Goal: Task Accomplishment & Management: Manage account settings

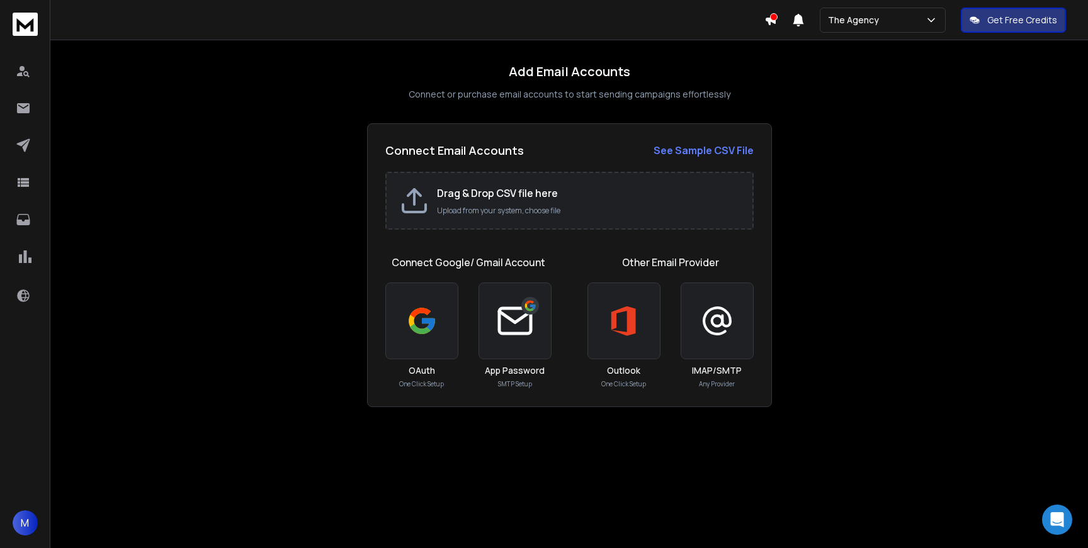
click at [170, 220] on div "Add Email Accounts Connect or purchase email accounts to start sending campaign…" at bounding box center [568, 247] width 1037 height 369
click at [26, 149] on icon at bounding box center [23, 145] width 15 height 15
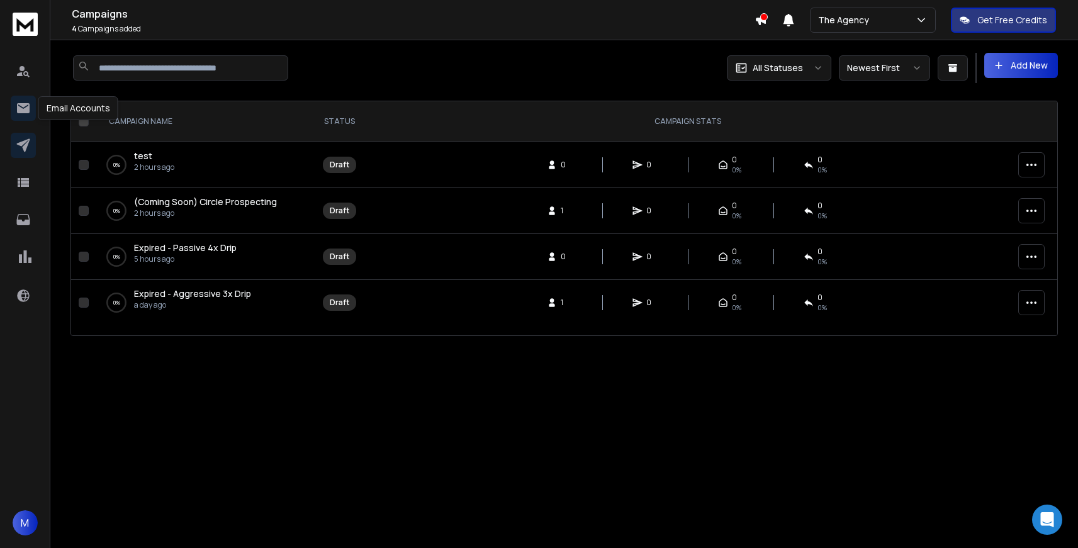
click at [29, 112] on icon at bounding box center [23, 108] width 15 height 15
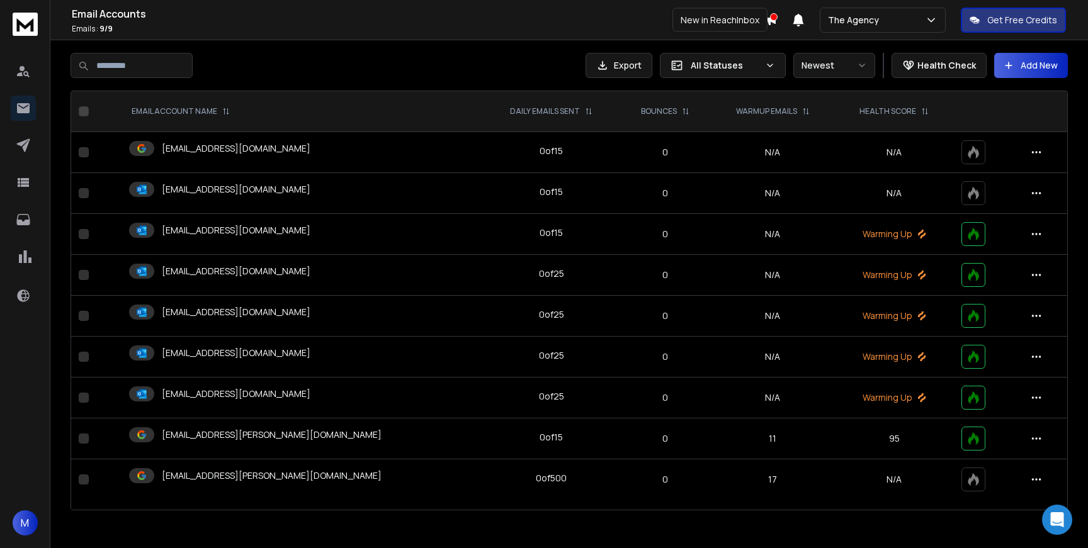
click at [777, 23] on icon at bounding box center [770, 20] width 13 height 13
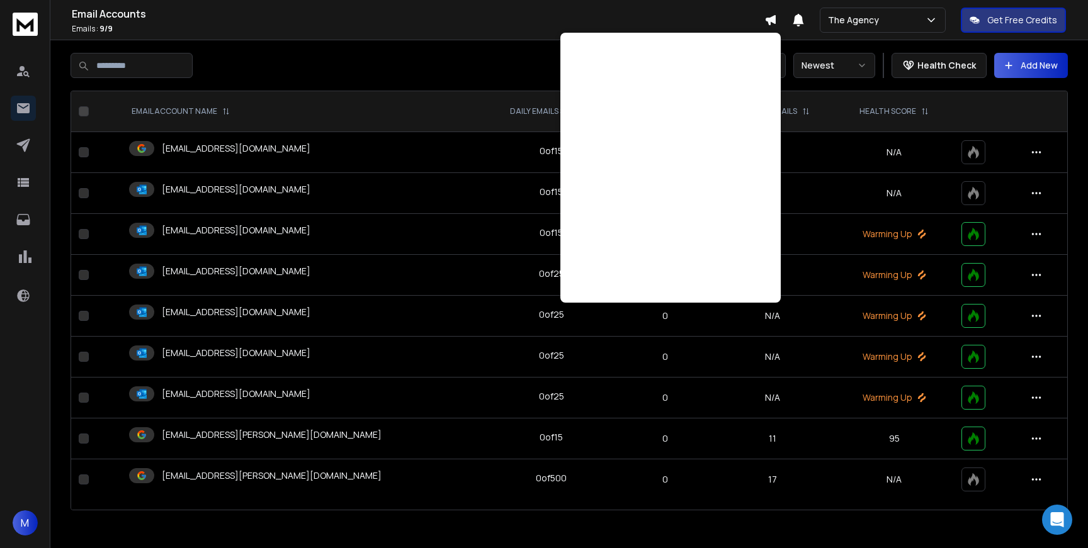
click at [777, 23] on icon at bounding box center [770, 20] width 13 height 13
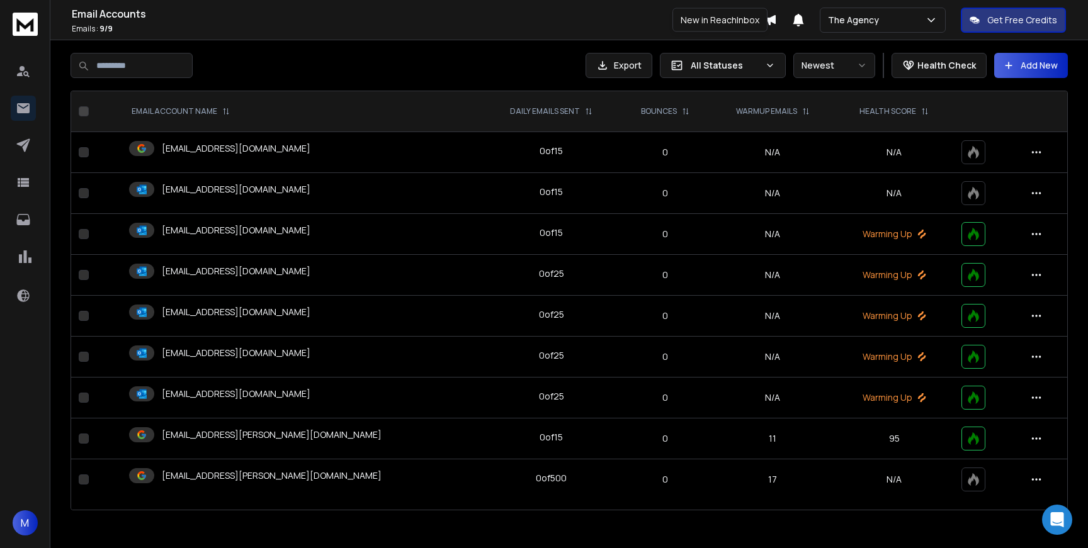
click at [967, 191] on icon at bounding box center [973, 193] width 13 height 13
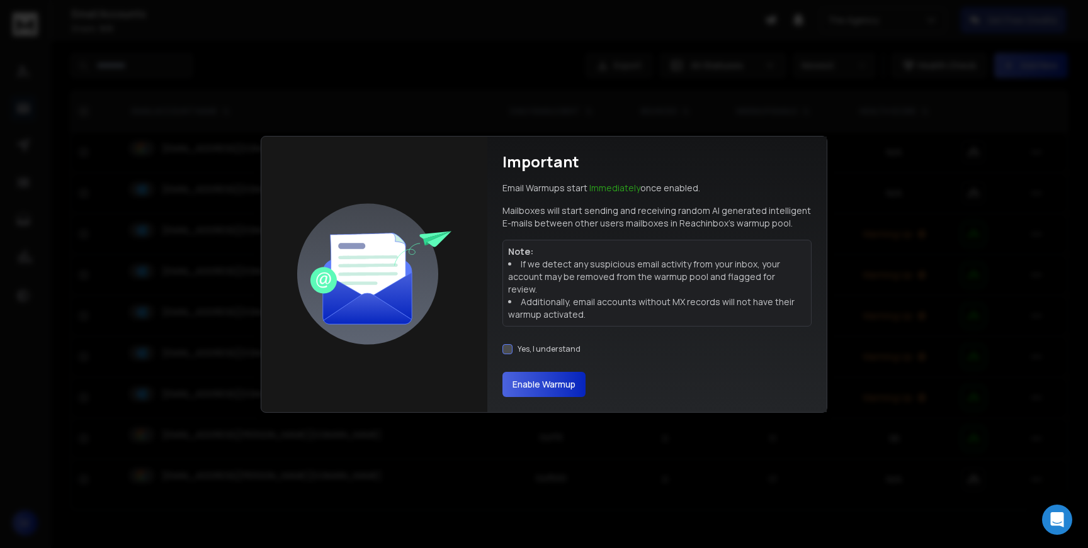
click at [507, 344] on button "Yes, I understand" at bounding box center [507, 349] width 10 height 10
click at [511, 364] on div "Important Email Warmups start Immediately once enabled. Mailboxes will start se…" at bounding box center [656, 275] width 339 height 276
click at [514, 380] on button "Enable Warmup" at bounding box center [543, 384] width 83 height 25
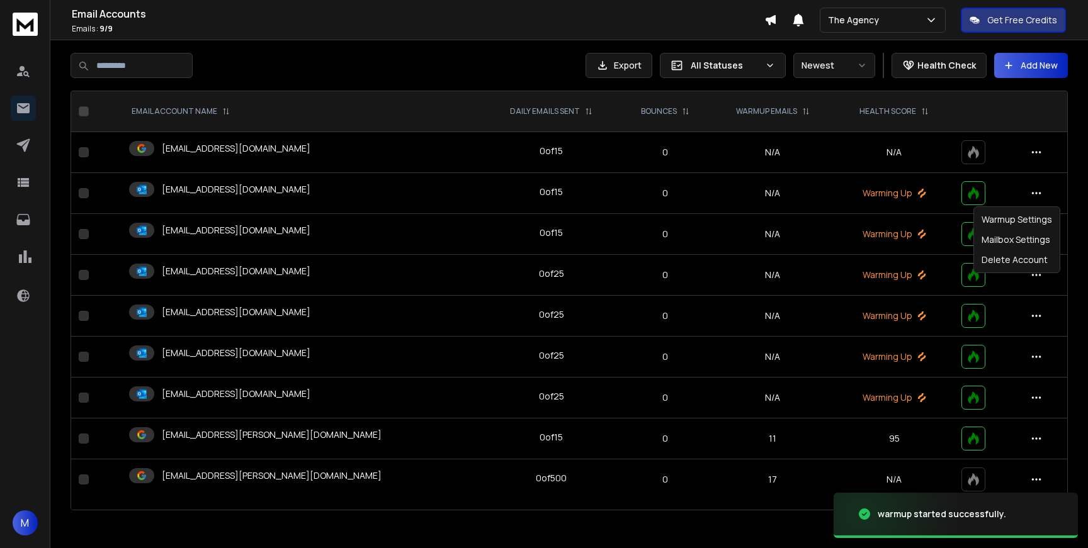
click at [1037, 194] on icon at bounding box center [1035, 193] width 11 height 11
click at [1015, 217] on div "Warmup Settings" at bounding box center [1016, 220] width 81 height 20
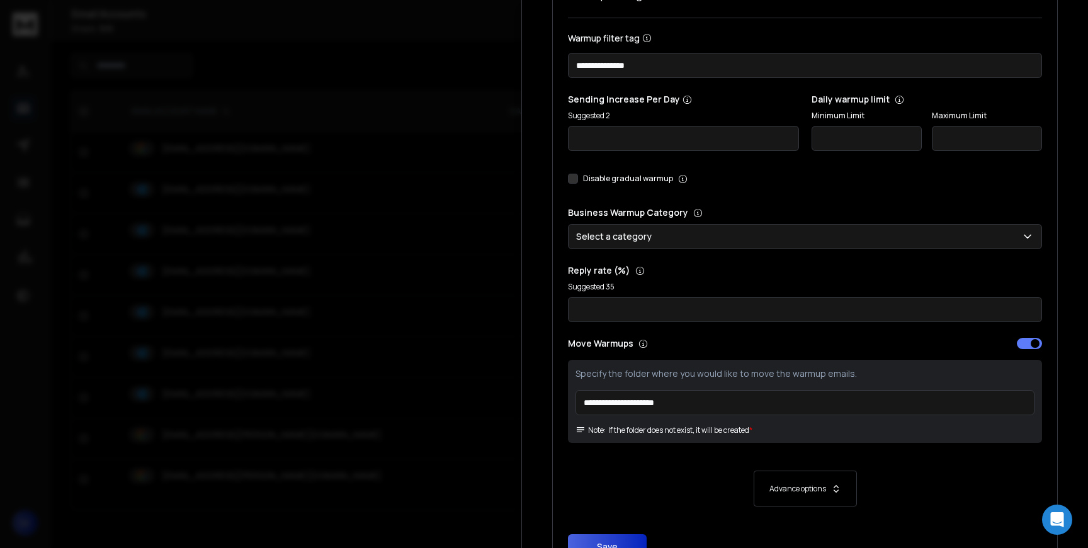
scroll to position [171, 0]
drag, startPoint x: 714, startPoint y: 307, endPoint x: 528, endPoint y: 307, distance: 186.3
click at [530, 307] on div "**********" at bounding box center [804, 274] width 566 height 548
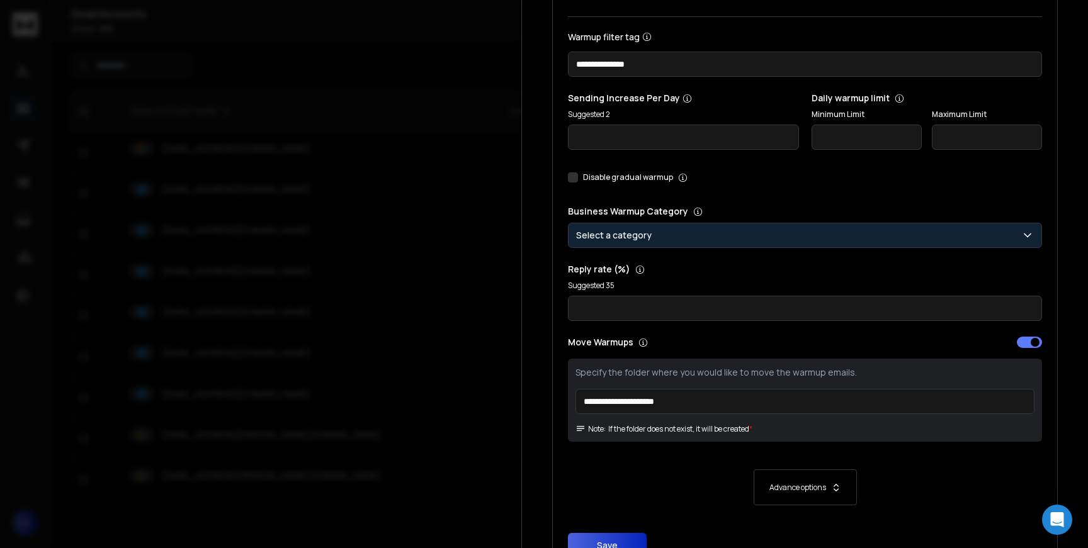
type input "**"
click at [662, 234] on div "Select a category" at bounding box center [805, 235] width 458 height 13
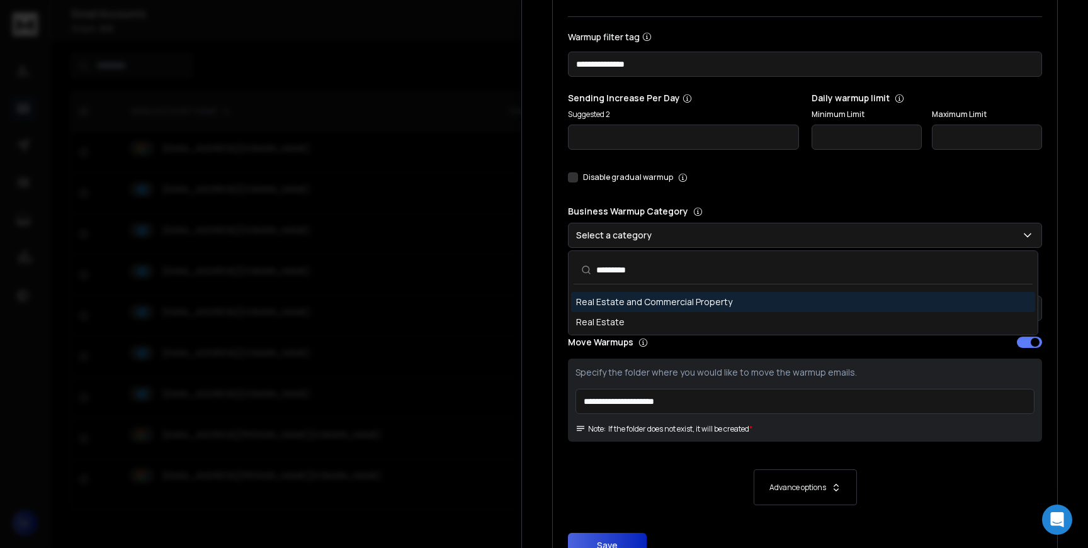
type input "*********"
click at [643, 301] on span "Real Estate and Commercial Property" at bounding box center [654, 302] width 156 height 13
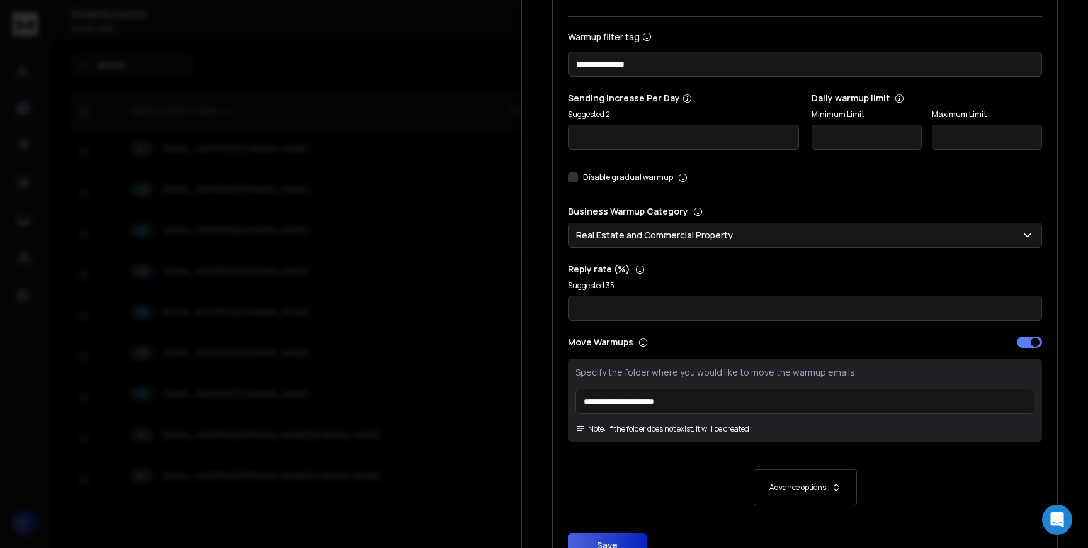
click at [823, 495] on div "Advance options" at bounding box center [804, 488] width 103 height 36
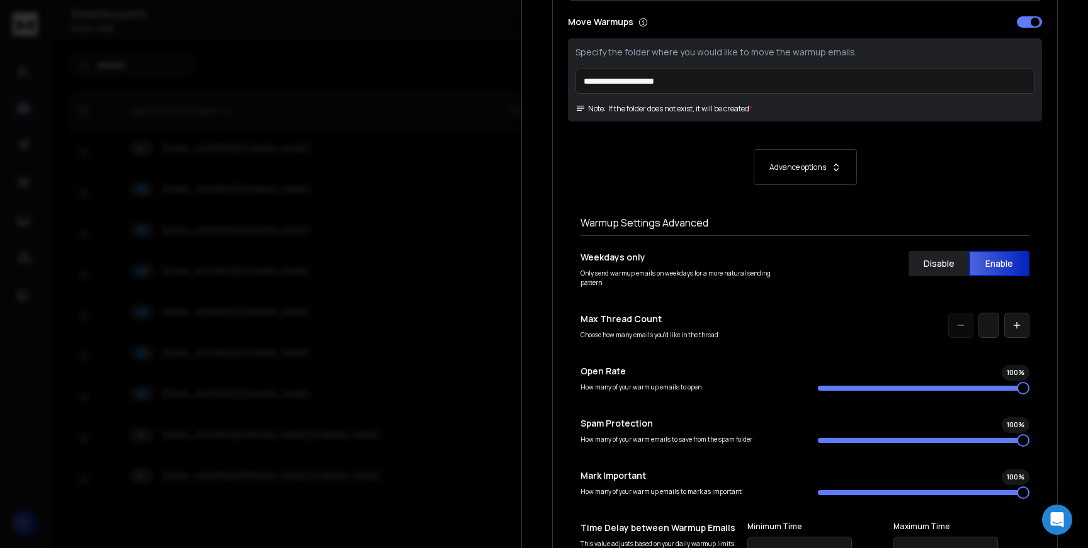
scroll to position [507, 0]
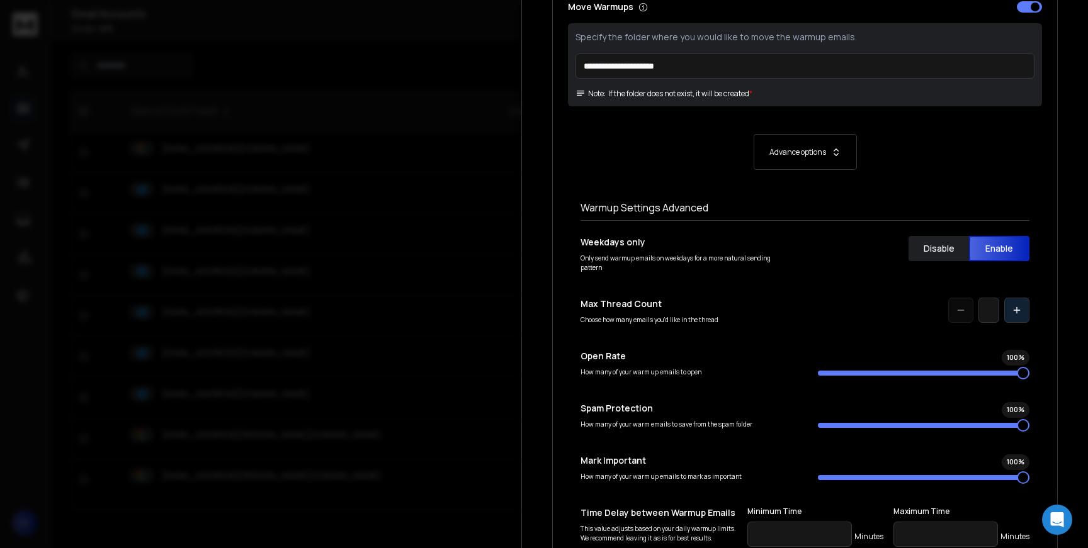
click at [1018, 320] on button "button" at bounding box center [1016, 310] width 25 height 25
type input "*"
click at [1003, 371] on span at bounding box center [1002, 373] width 13 height 13
click at [1005, 428] on span "***" at bounding box center [1011, 425] width 13 height 13
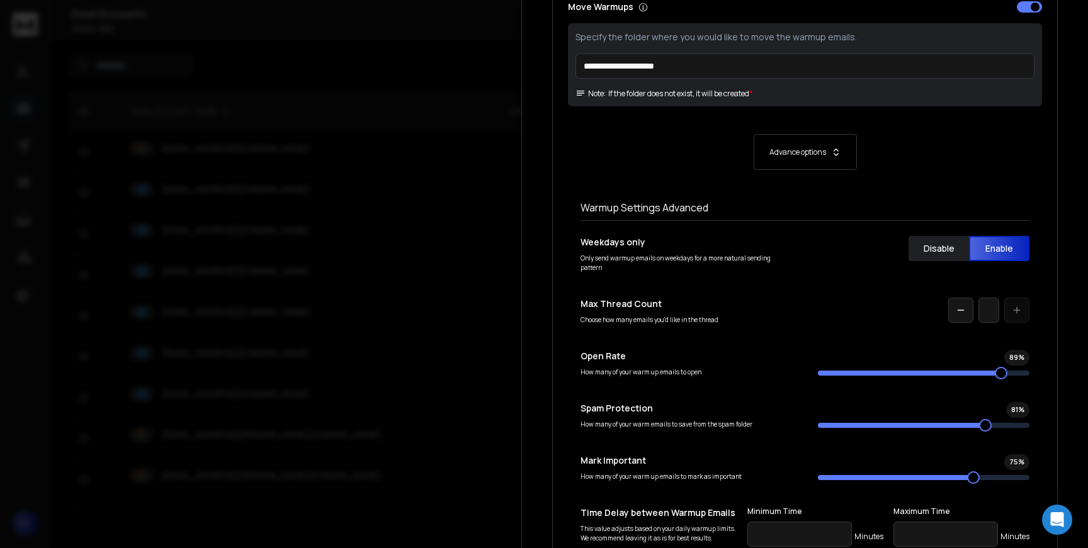
click at [974, 475] on span at bounding box center [973, 477] width 13 height 13
click at [967, 477] on span at bounding box center [973, 477] width 13 height 13
click at [957, 475] on span at bounding box center [963, 477] width 13 height 13
click at [936, 475] on span at bounding box center [939, 477] width 13 height 13
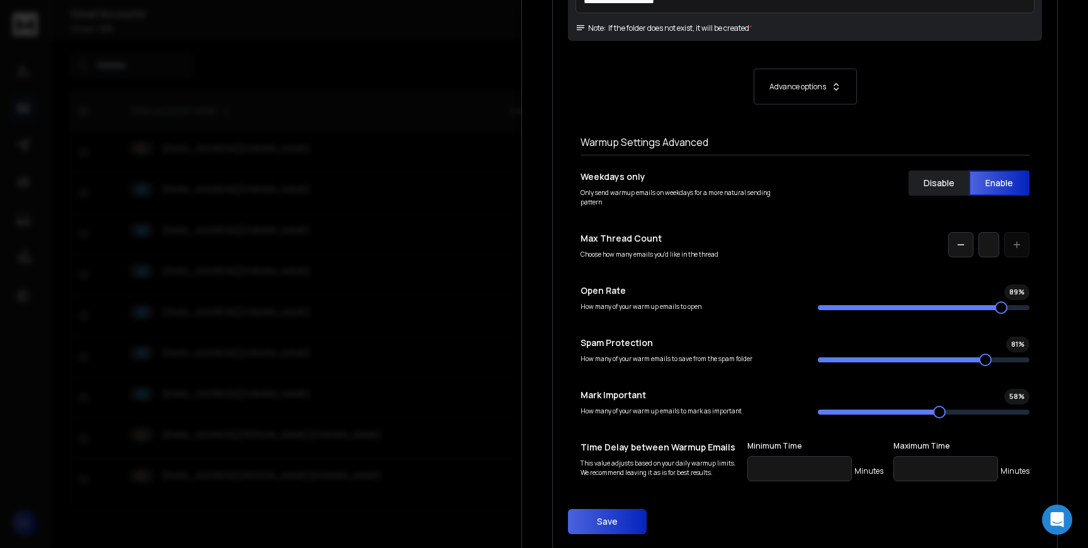
scroll to position [628, 0]
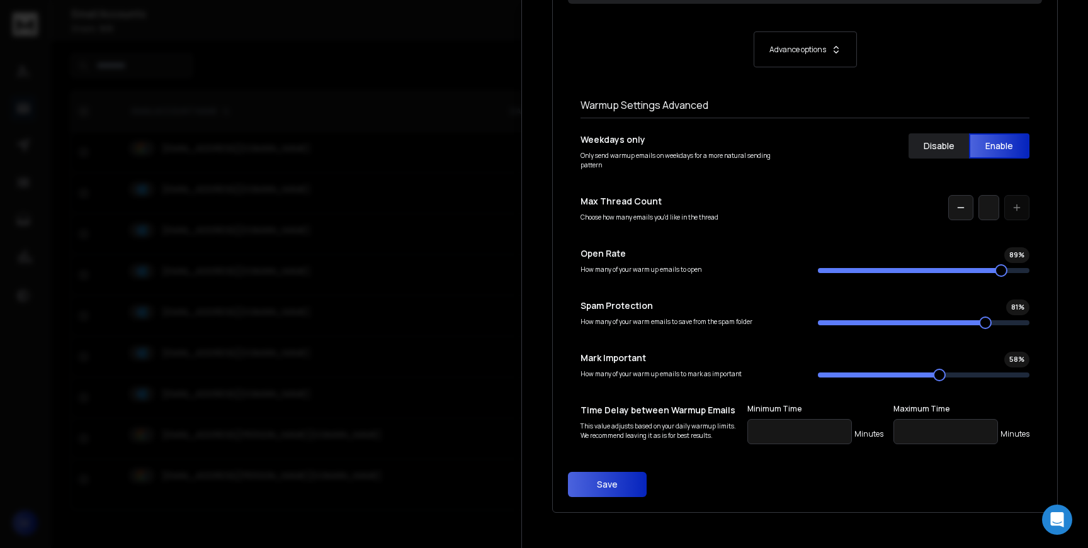
click at [747, 419] on input "number" at bounding box center [799, 431] width 104 height 25
type input "*"
click at [966, 419] on input "number" at bounding box center [945, 431] width 104 height 25
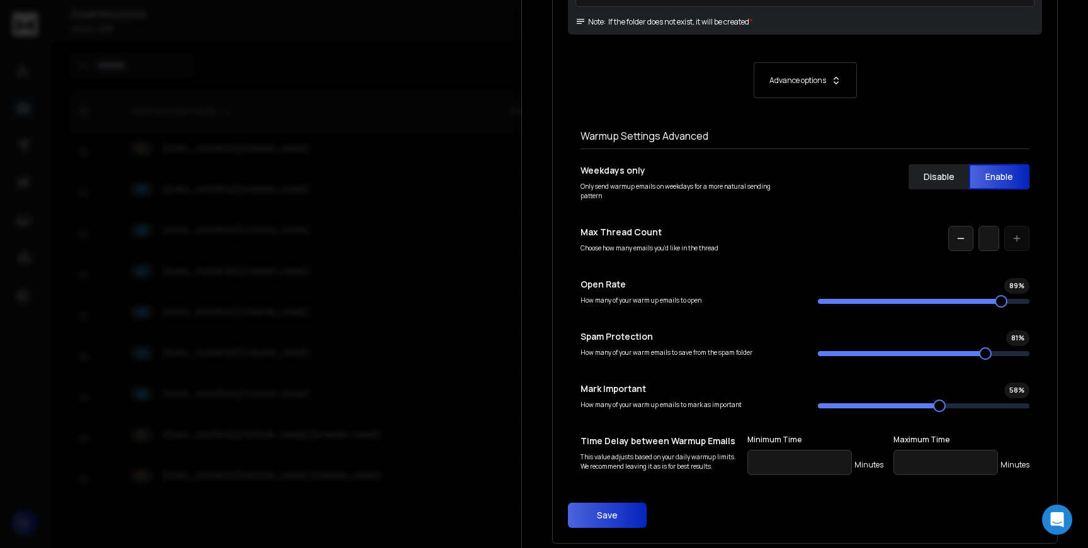
scroll to position [589, 0]
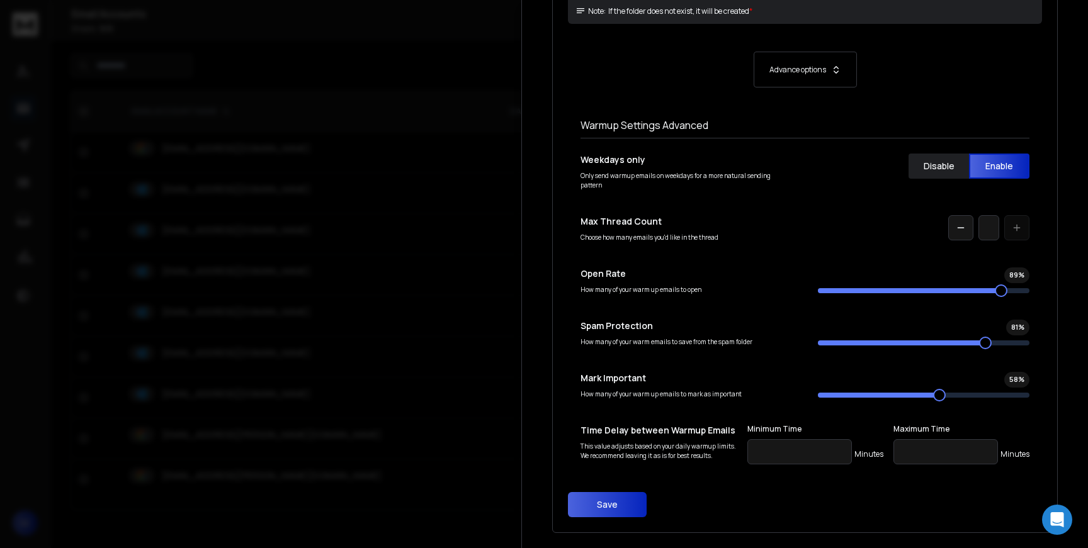
type input "**"
click at [609, 517] on button "Save" at bounding box center [607, 504] width 79 height 25
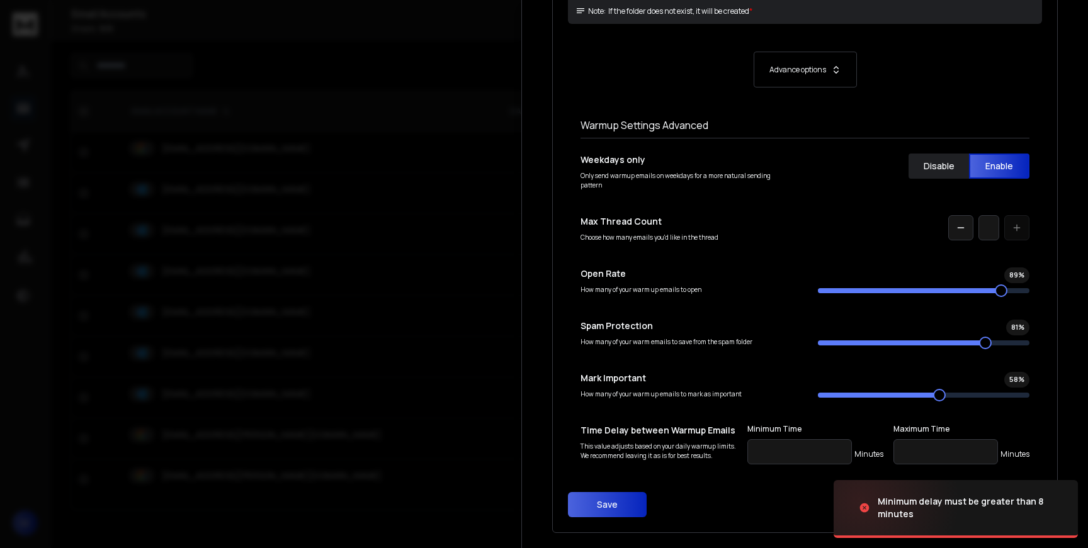
drag, startPoint x: 784, startPoint y: 455, endPoint x: 667, endPoint y: 454, distance: 117.7
click at [667, 454] on div "Time Delay between Warmup Emails This value adjusts based on your daily warmup …" at bounding box center [804, 444] width 449 height 40
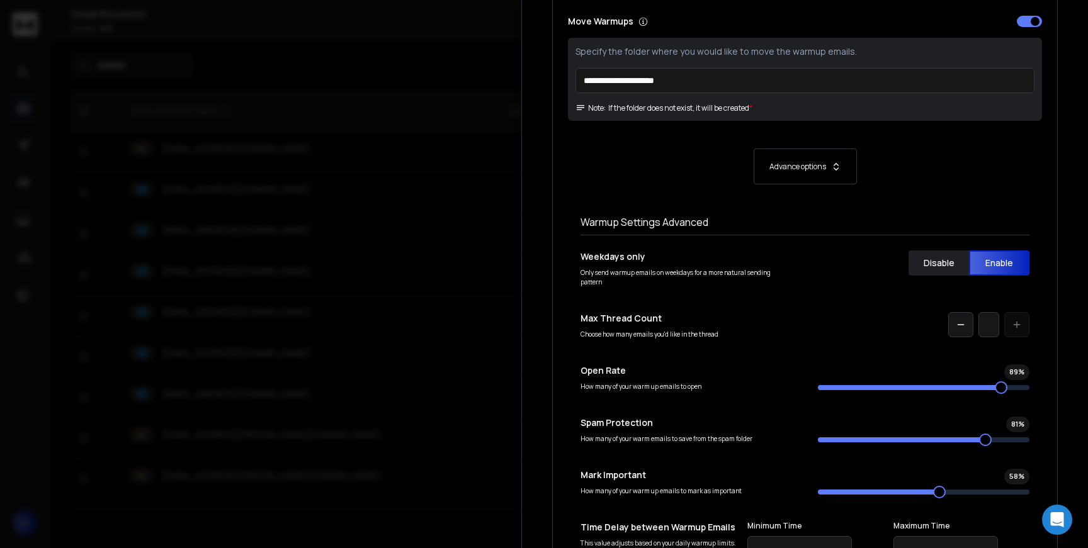
scroll to position [628, 0]
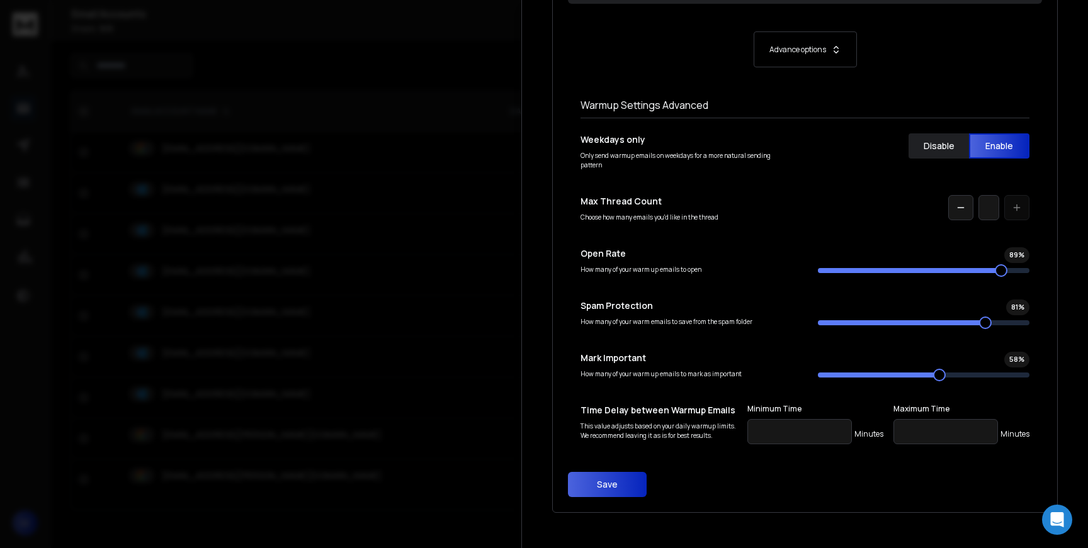
type input "*"
click at [593, 486] on button "Save" at bounding box center [607, 484] width 79 height 25
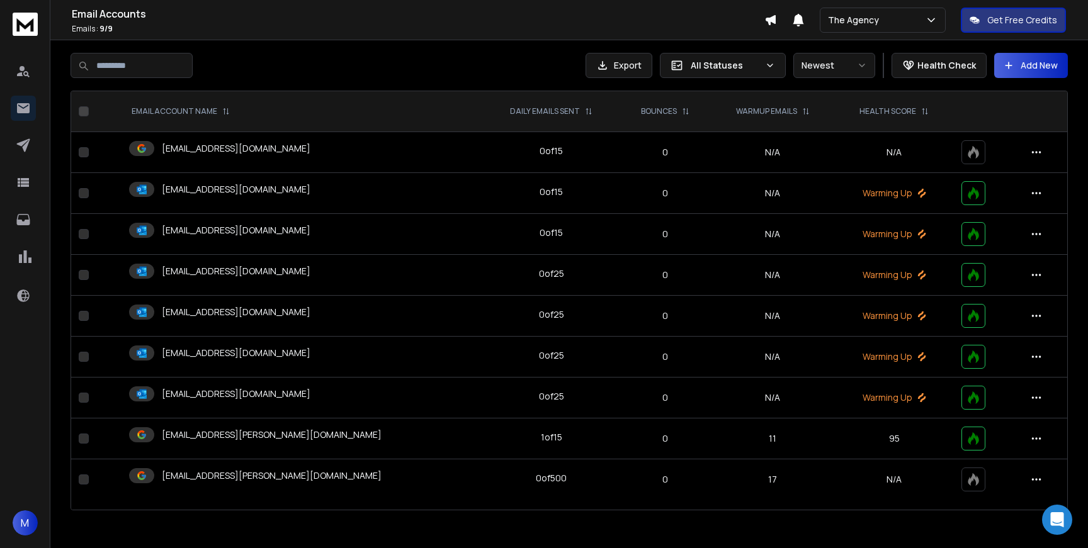
click at [967, 151] on icon at bounding box center [973, 152] width 13 height 13
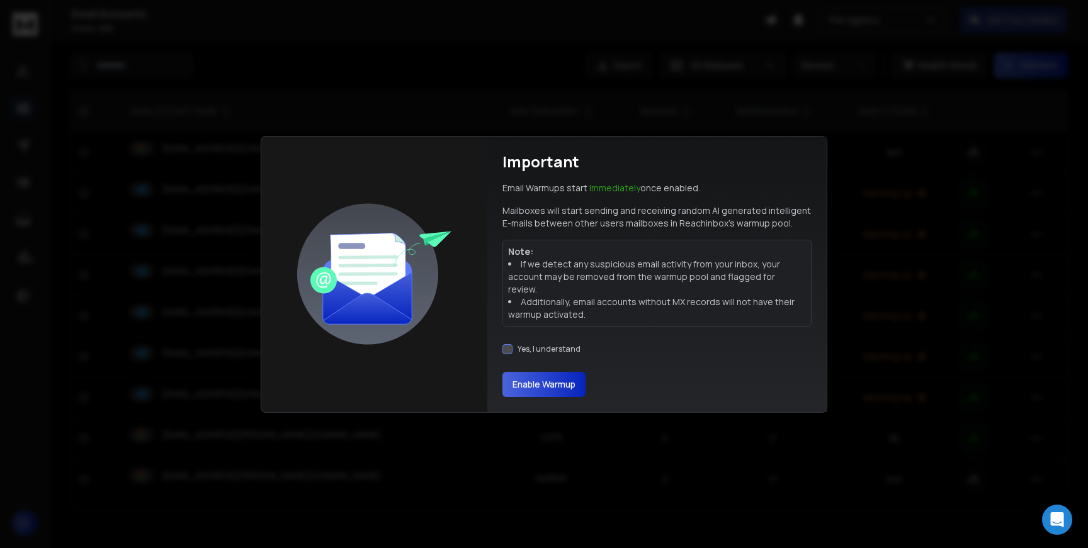
click at [539, 344] on label "Yes, I understand" at bounding box center [548, 349] width 63 height 10
click at [509, 344] on button "Yes, I understand" at bounding box center [507, 349] width 10 height 10
click at [528, 372] on button "Enable Warmup" at bounding box center [543, 384] width 83 height 25
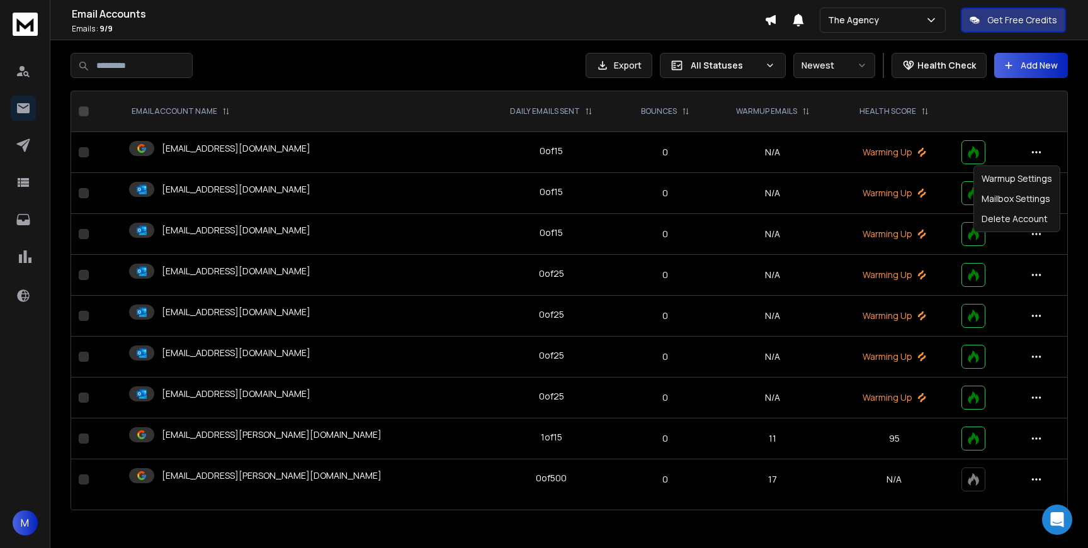
click at [1034, 157] on icon at bounding box center [1035, 152] width 11 height 11
click at [1025, 184] on div "Warmup Settings" at bounding box center [1016, 179] width 81 height 20
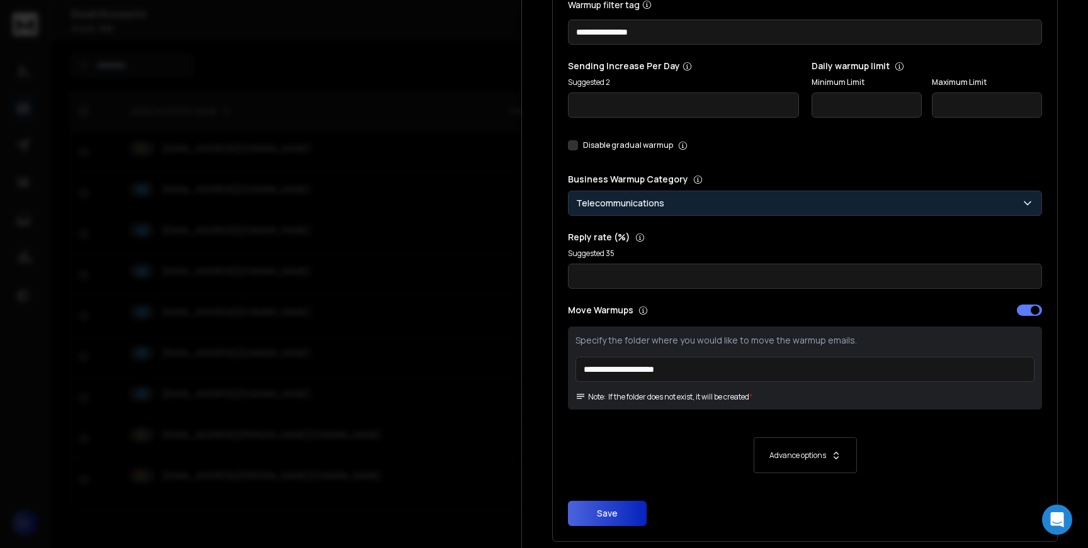
scroll to position [214, 0]
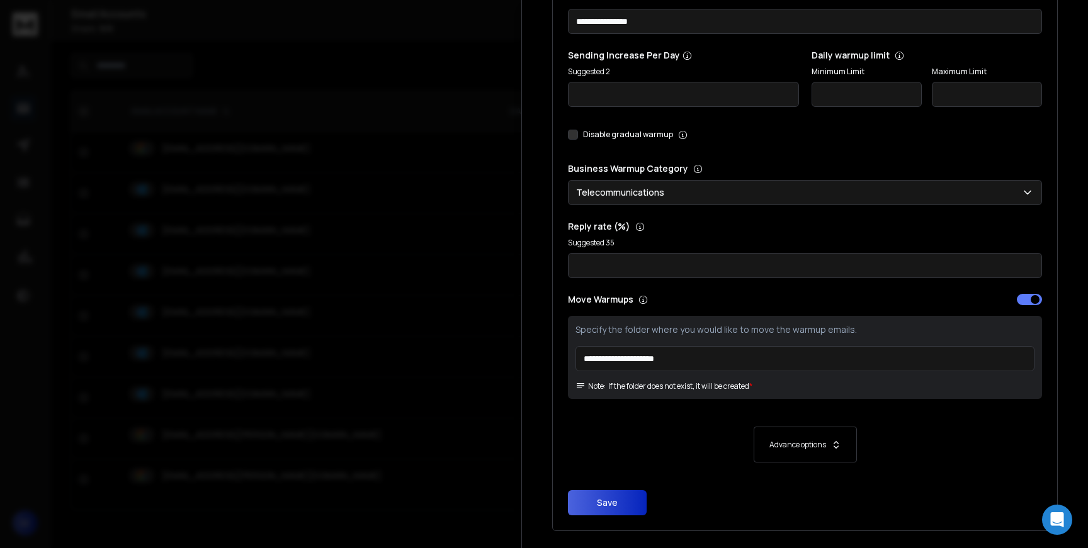
click at [601, 262] on input "**" at bounding box center [805, 265] width 474 height 25
drag, startPoint x: 601, startPoint y: 262, endPoint x: 551, endPoint y: 261, distance: 49.7
click at [568, 262] on input "**" at bounding box center [805, 265] width 474 height 25
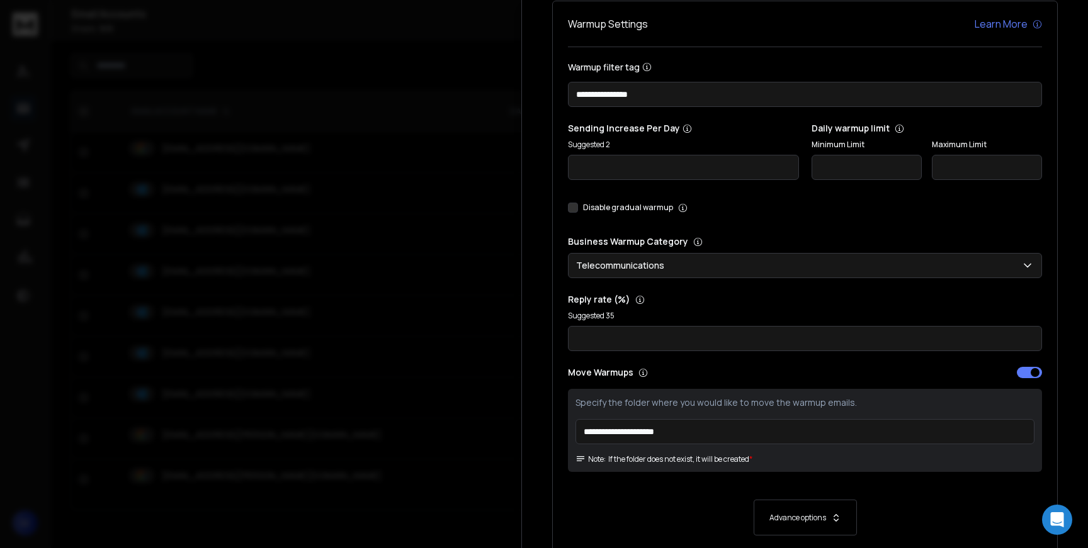
scroll to position [152, 0]
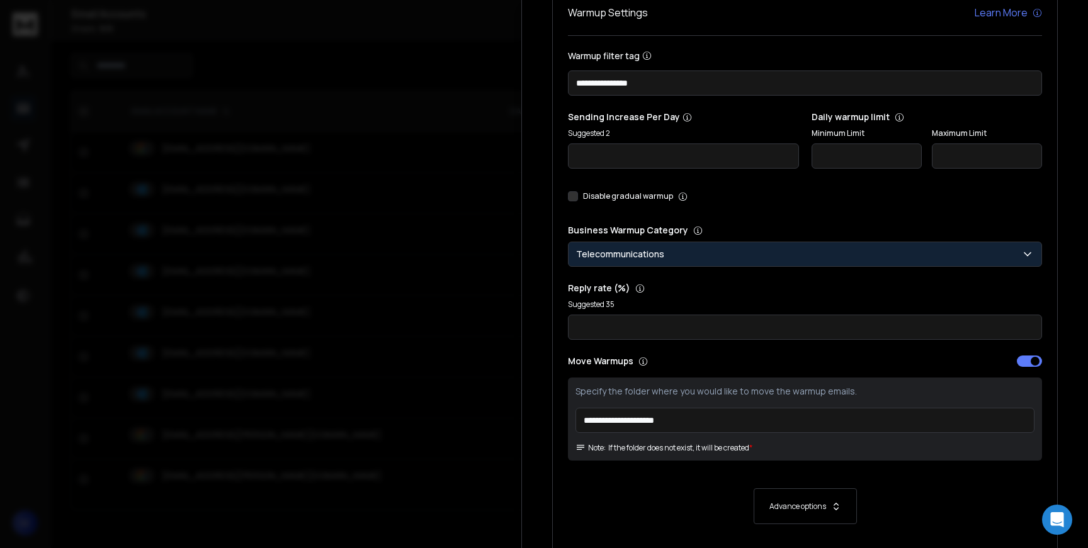
type input "**"
click at [703, 251] on div "Telecommunications" at bounding box center [805, 254] width 458 height 13
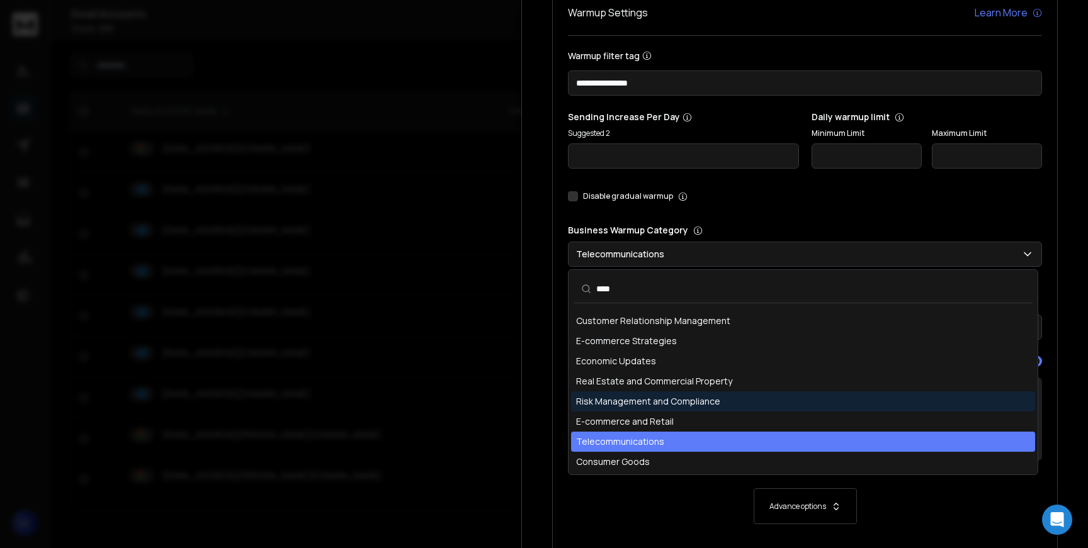
type input "****"
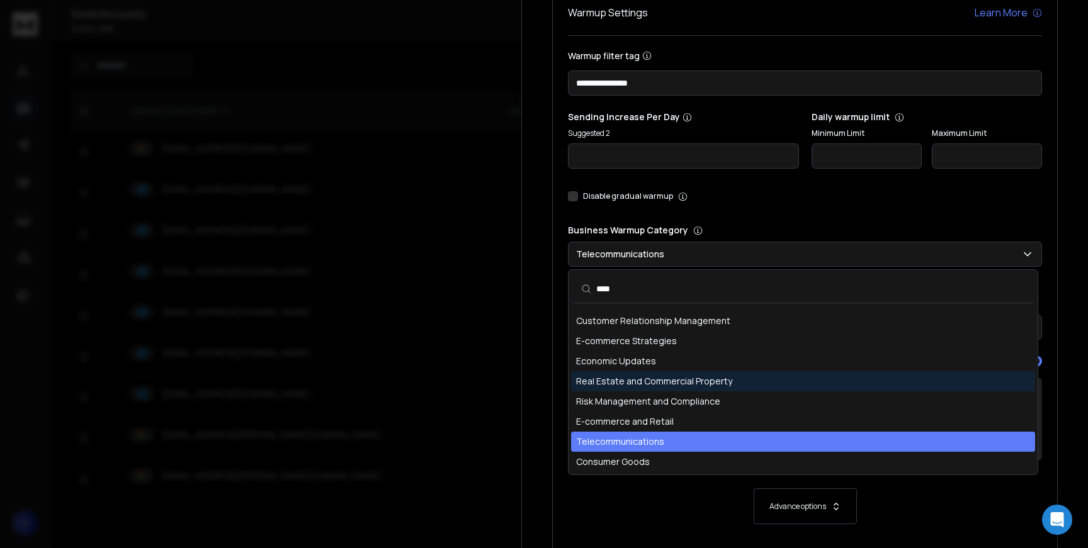
drag, startPoint x: 695, startPoint y: 403, endPoint x: 702, endPoint y: 372, distance: 32.4
click at [702, 372] on div "Customer Relationship Management E-commerce Strategies Economic Updates Real Es…" at bounding box center [803, 391] width 464 height 161
click at [699, 378] on span "Real Estate and Commercial Property" at bounding box center [654, 381] width 156 height 13
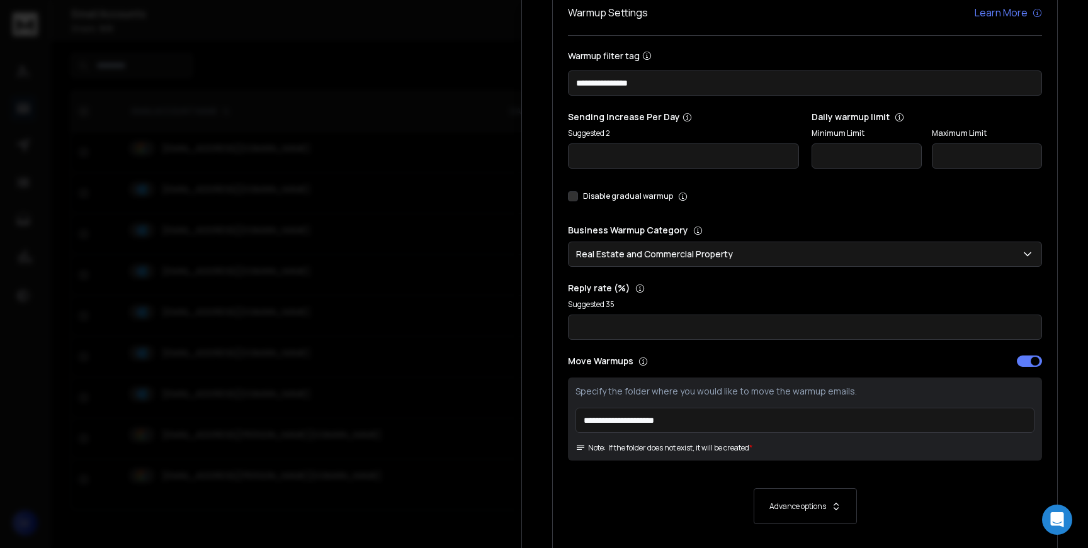
click at [794, 497] on div "Advance options" at bounding box center [804, 506] width 103 height 36
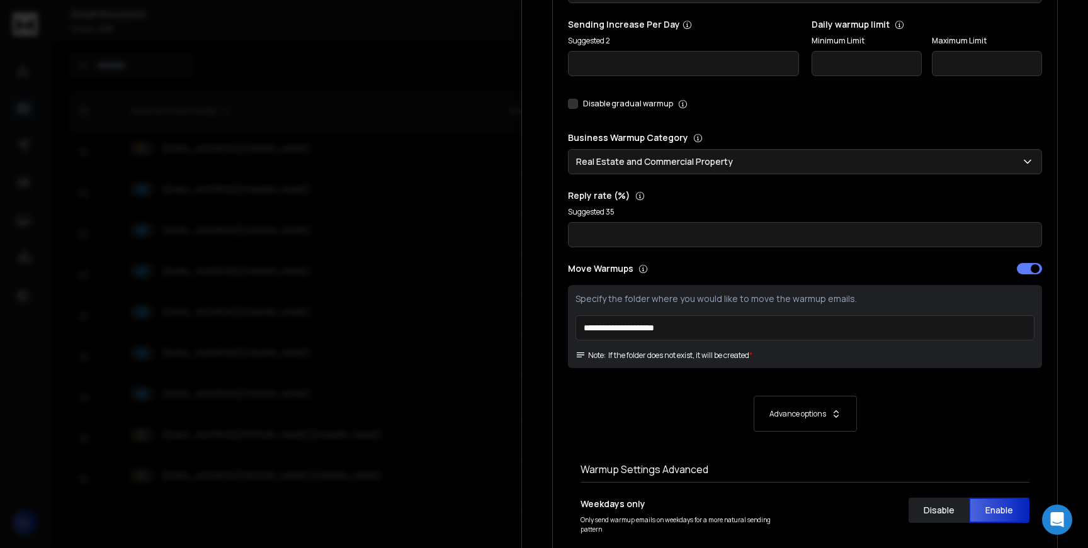
scroll to position [435, 0]
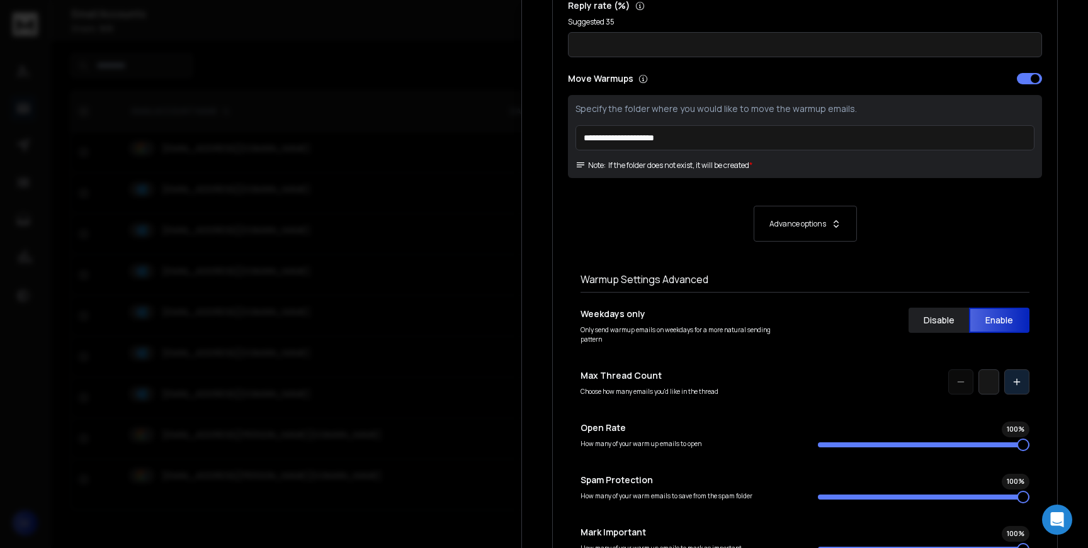
click at [1011, 382] on icon "button" at bounding box center [1016, 382] width 10 height 10
type input "*"
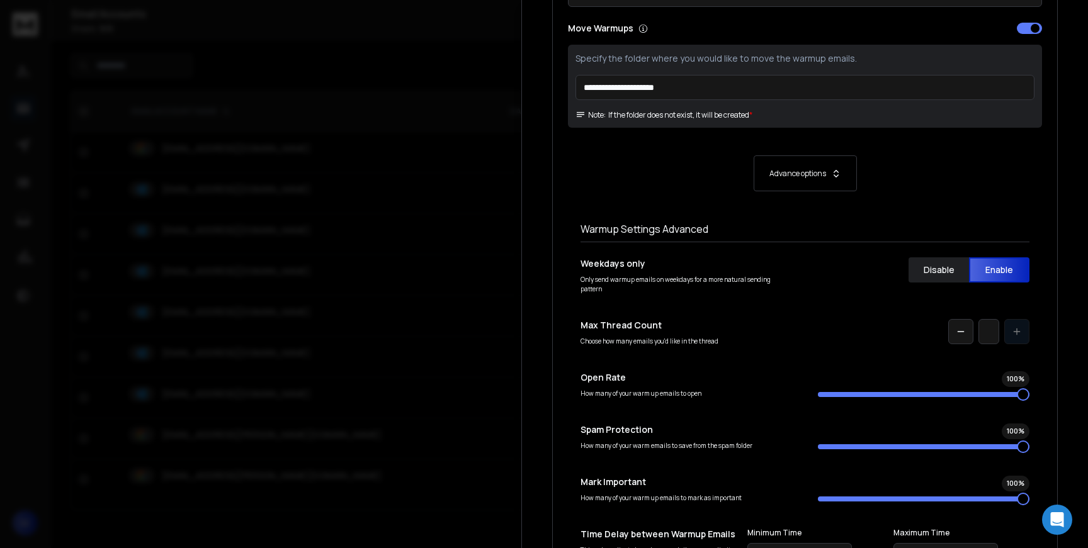
scroll to position [492, 0]
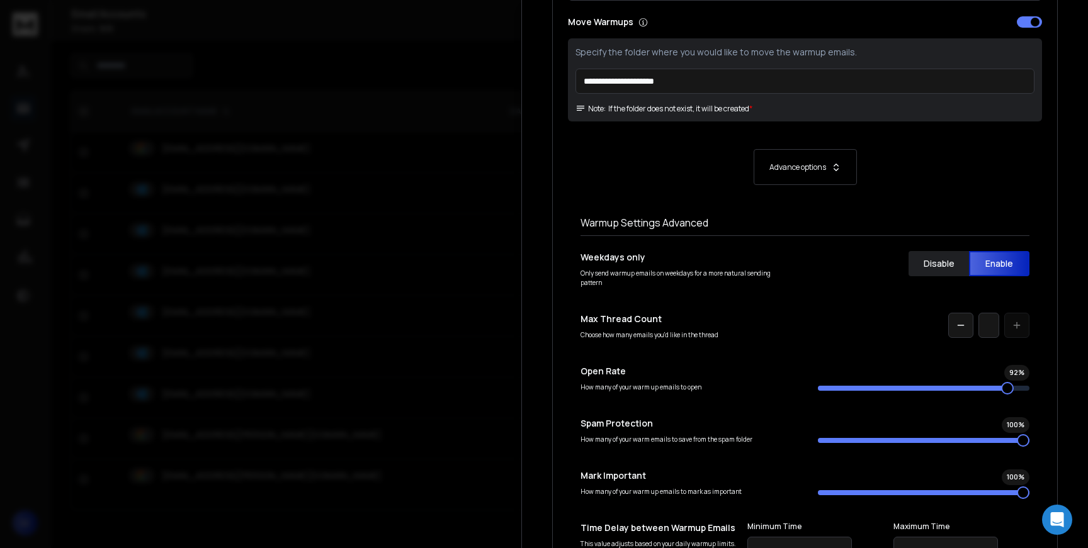
click at [1001, 386] on span at bounding box center [1007, 388] width 13 height 13
click at [990, 442] on span at bounding box center [990, 440] width 13 height 13
click at [959, 492] on span at bounding box center [959, 493] width 13 height 13
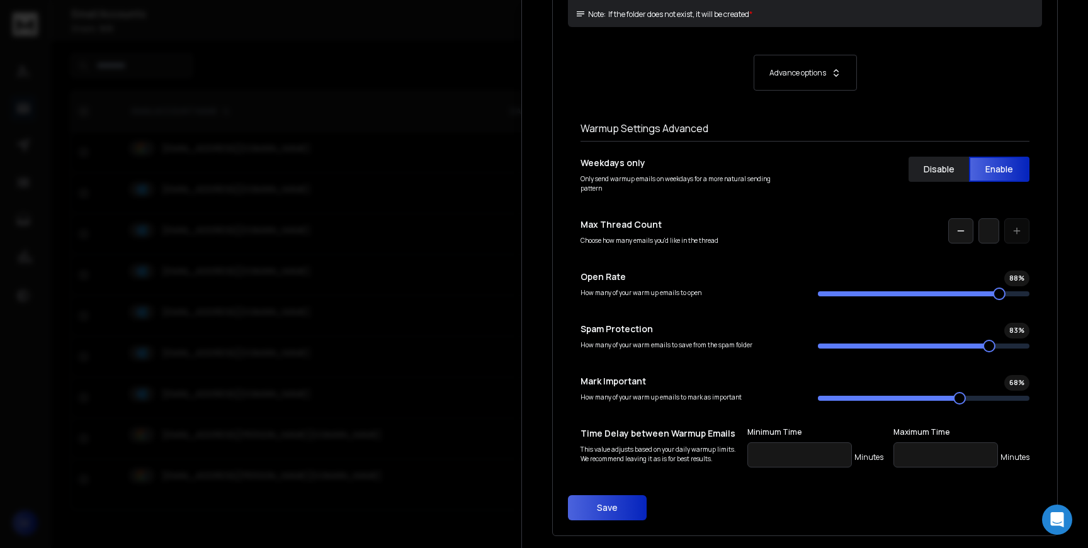
scroll to position [592, 0]
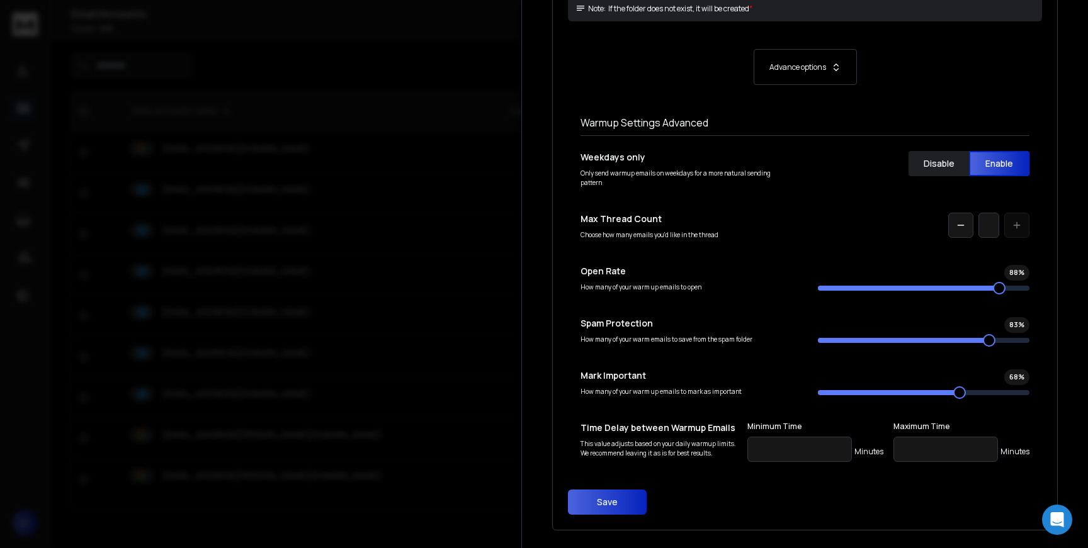
click at [782, 462] on div "Minimum Time Minutes" at bounding box center [815, 442] width 136 height 40
click at [782, 453] on input "number" at bounding box center [799, 449] width 104 height 25
type input "*"
click at [893, 444] on input "number" at bounding box center [945, 449] width 104 height 25
type input "**"
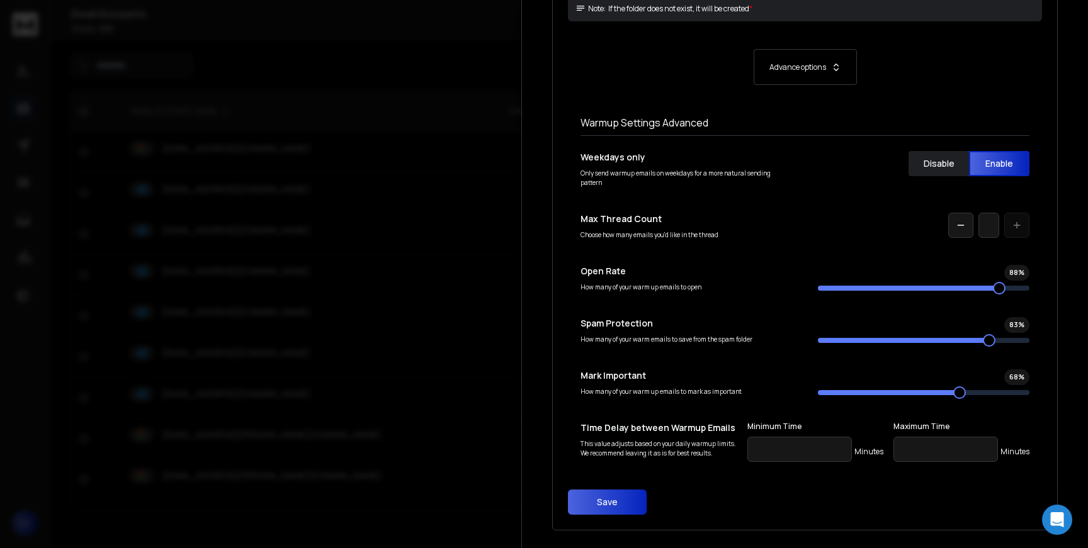
click at [605, 512] on button "Save" at bounding box center [607, 502] width 79 height 25
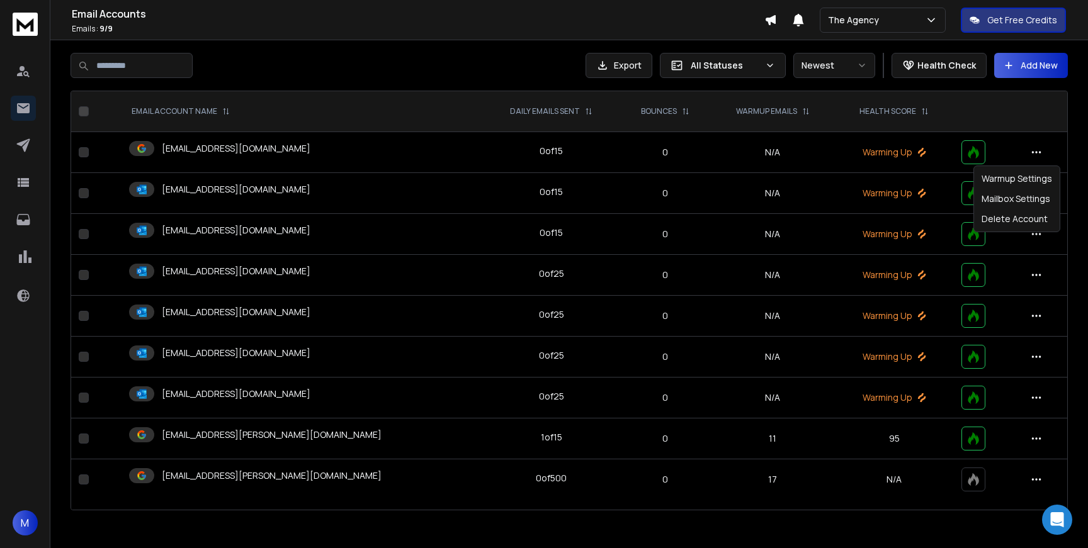
click at [1036, 151] on icon at bounding box center [1035, 152] width 11 height 11
click at [1021, 201] on div "Mailbox Settings" at bounding box center [1016, 199] width 81 height 20
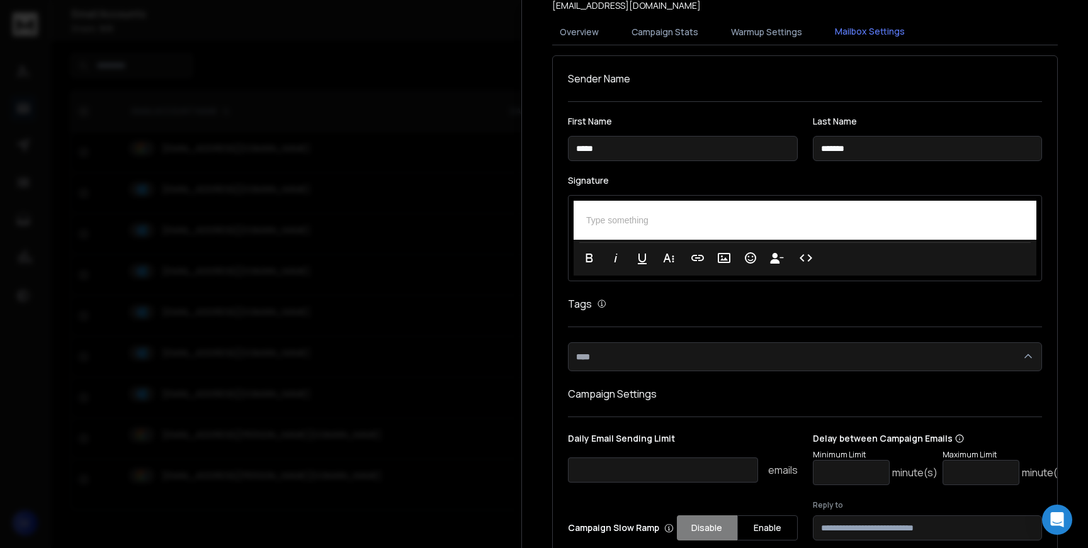
scroll to position [57, 0]
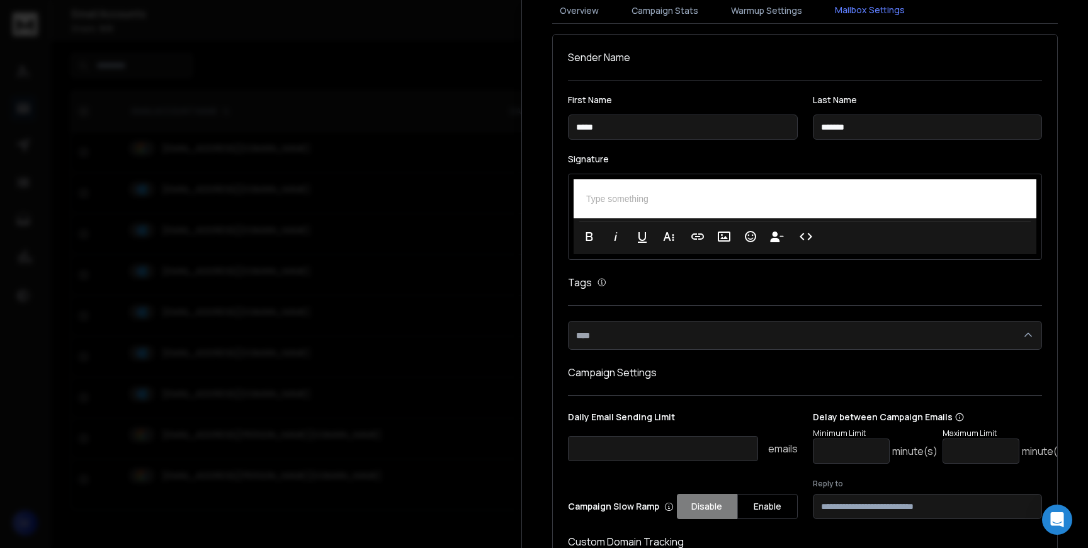
drag, startPoint x: 651, startPoint y: 449, endPoint x: 532, endPoint y: 449, distance: 119.0
click at [533, 449] on div "Multi Select Table Sheet mmichael@globalihire.com Overview Campaign Stats Warmu…" at bounding box center [804, 274] width 566 height 548
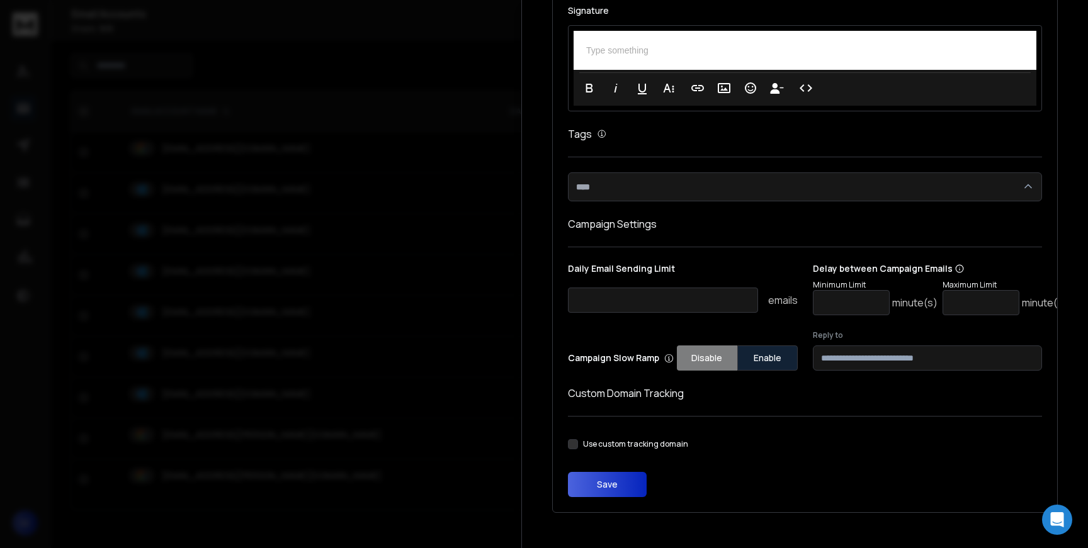
type input "**"
click at [776, 354] on button "Enable" at bounding box center [767, 358] width 60 height 25
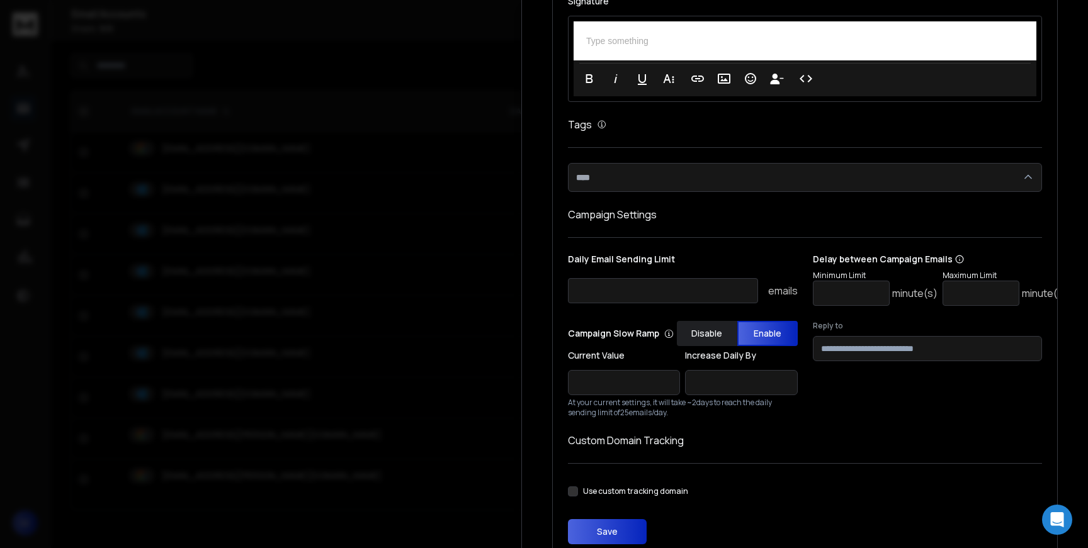
click at [881, 354] on input "text" at bounding box center [928, 348] width 230 height 25
type input "**********"
click at [824, 441] on h1 "Custom Domain Tracking" at bounding box center [805, 440] width 474 height 15
drag, startPoint x: 733, startPoint y: 383, endPoint x: 675, endPoint y: 383, distance: 57.3
click at [677, 383] on div "Current Value * Increase Daily By **" at bounding box center [683, 373] width 230 height 44
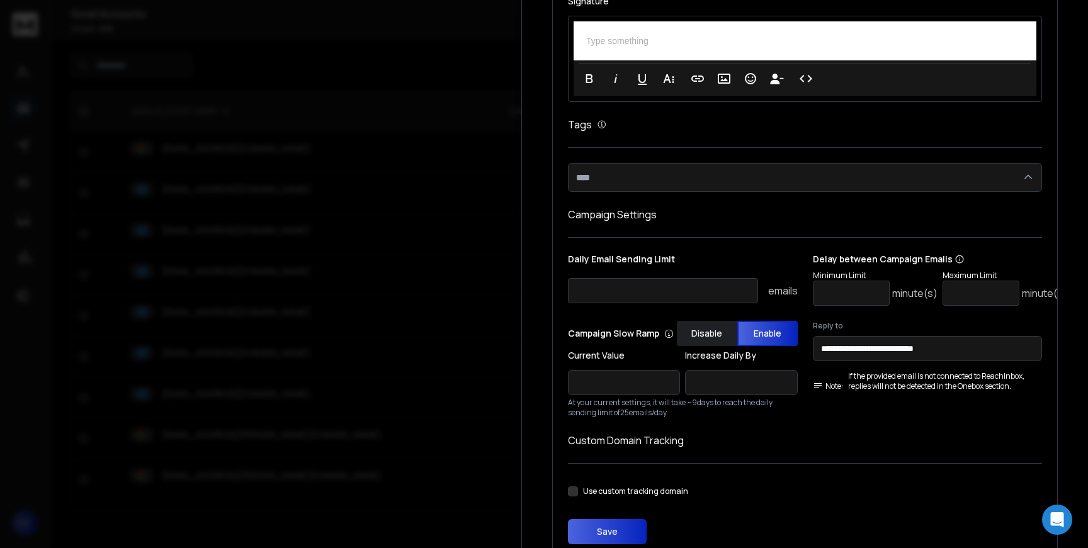
type input "*"
click at [594, 493] on label "Use custom tracking domain" at bounding box center [635, 492] width 105 height 10
click at [573, 489] on button "Reply to" at bounding box center [573, 492] width 10 height 10
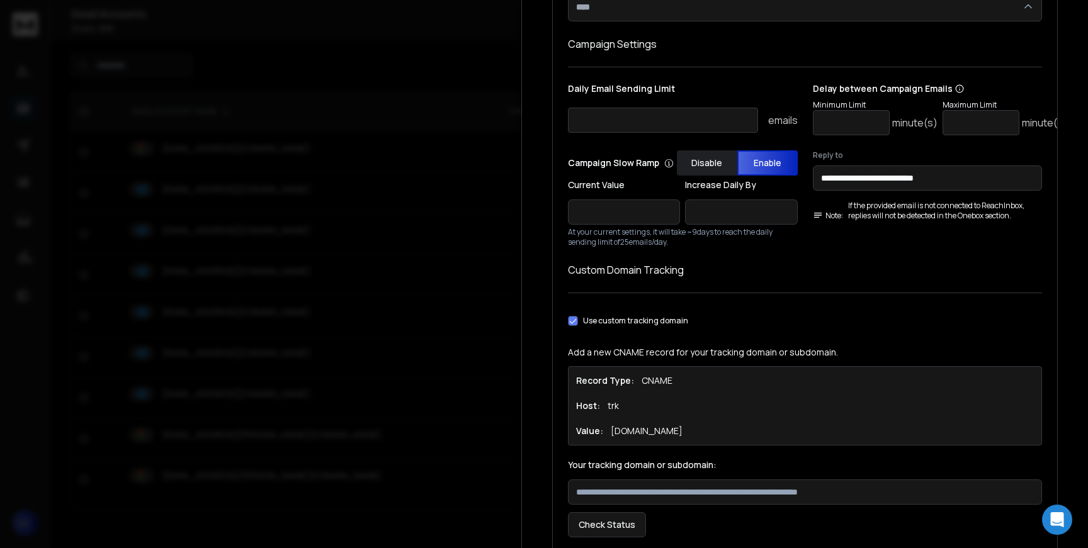
scroll to position [476, 0]
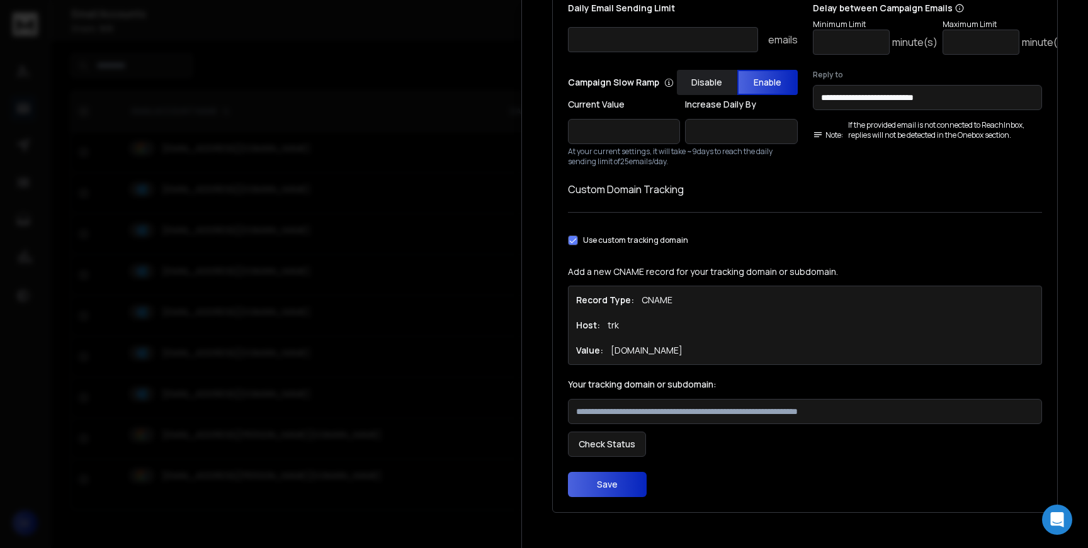
click at [612, 484] on button "Save" at bounding box center [607, 484] width 79 height 25
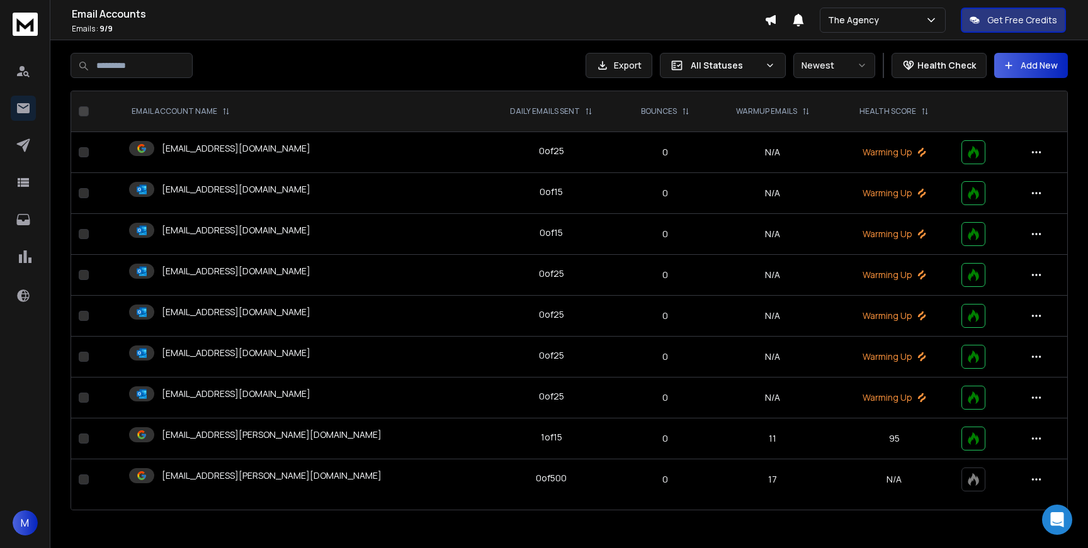
click at [1035, 189] on icon at bounding box center [1035, 193] width 11 height 11
click at [1024, 239] on div "Mailbox Settings" at bounding box center [1016, 240] width 81 height 20
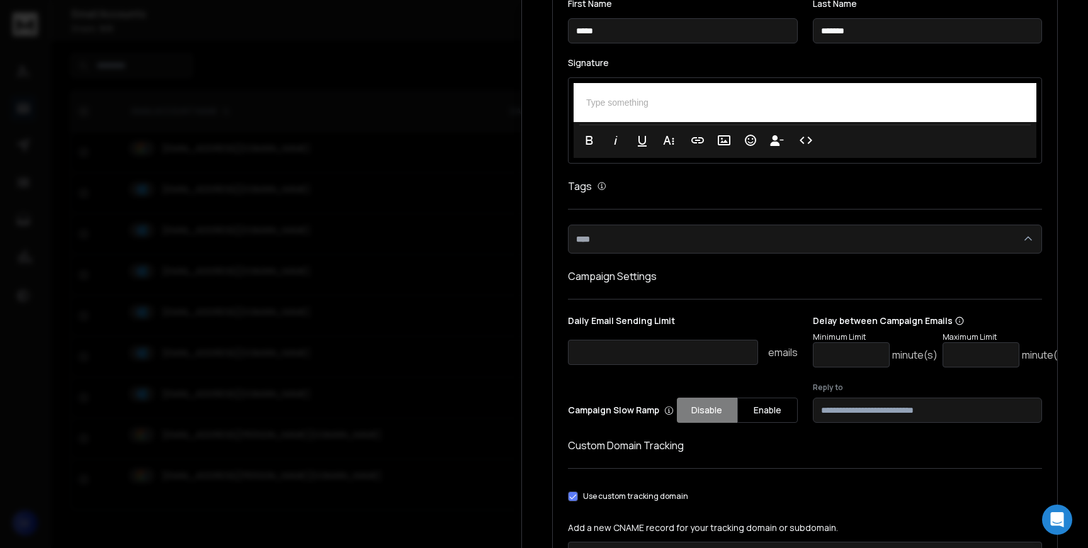
scroll to position [209, 0]
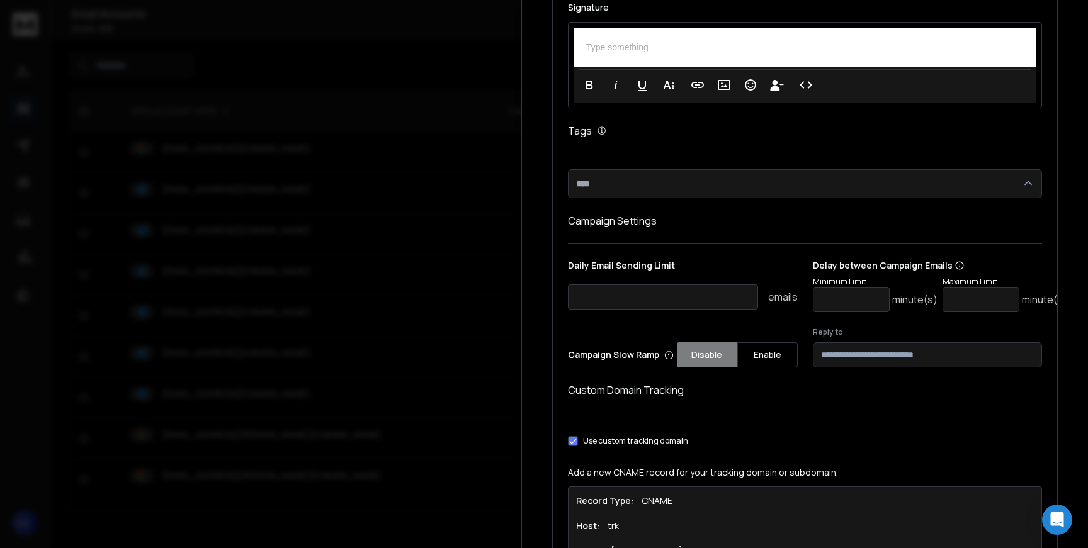
drag, startPoint x: 592, startPoint y: 301, endPoint x: 583, endPoint y: 301, distance: 8.8
click at [583, 301] on input "**" at bounding box center [663, 296] width 190 height 25
drag, startPoint x: 583, startPoint y: 301, endPoint x: 552, endPoint y: 301, distance: 30.8
click at [553, 301] on div "**********" at bounding box center [804, 297] width 505 height 831
type input "**"
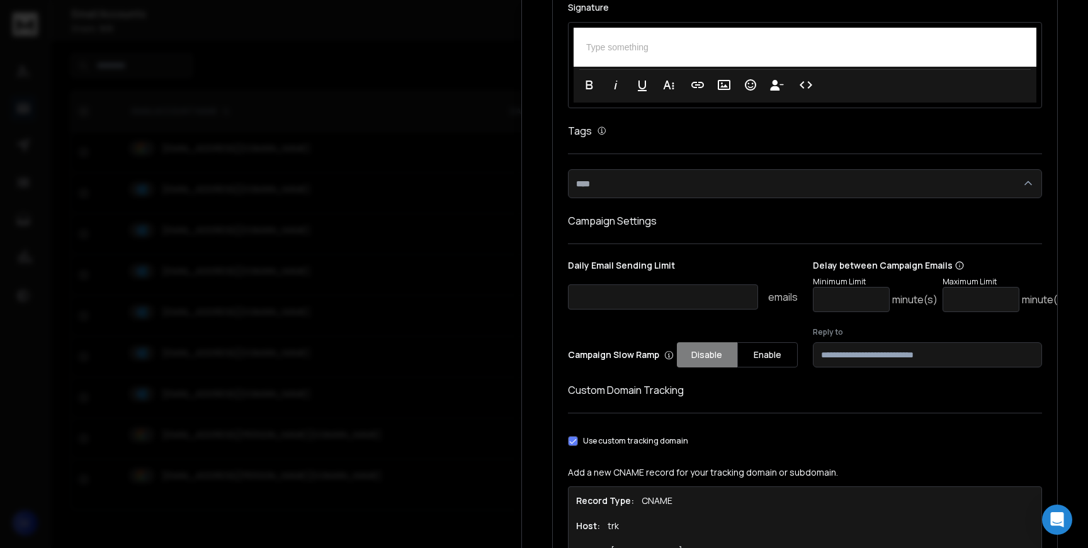
click at [873, 352] on input "text" at bounding box center [928, 354] width 230 height 25
type input "**********"
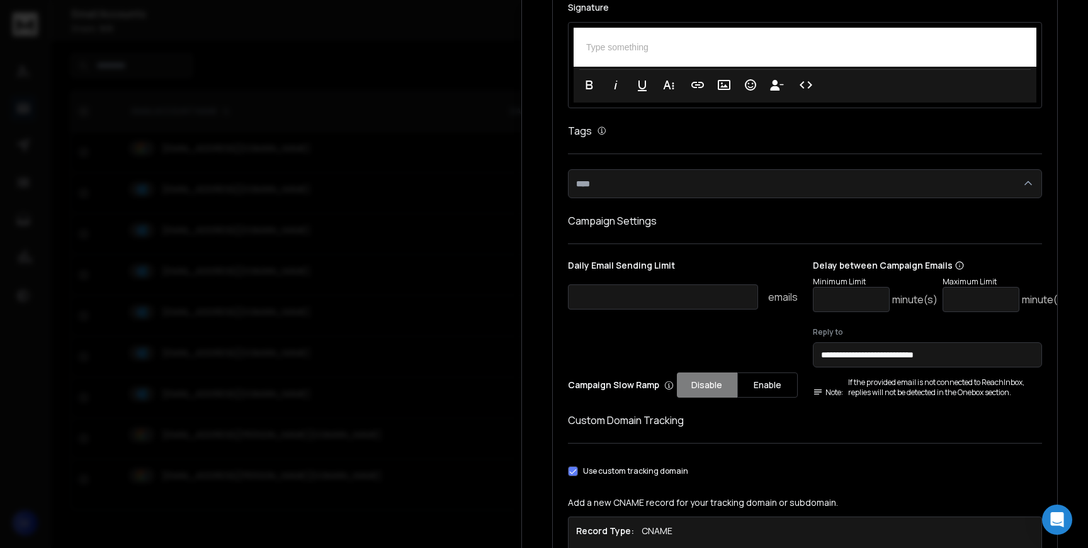
click at [960, 305] on input "**" at bounding box center [980, 299] width 77 height 25
type input "*"
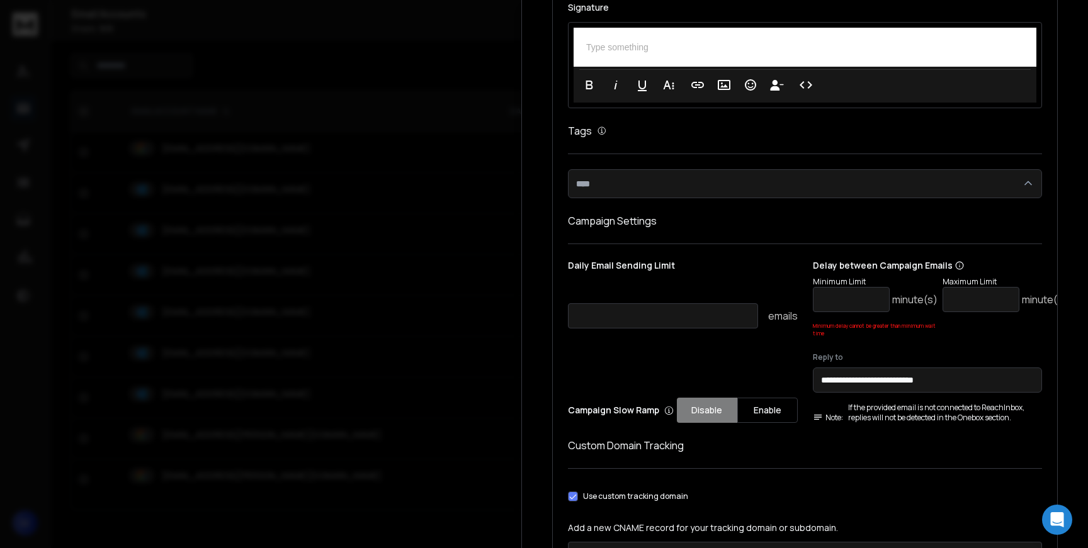
type input "*"
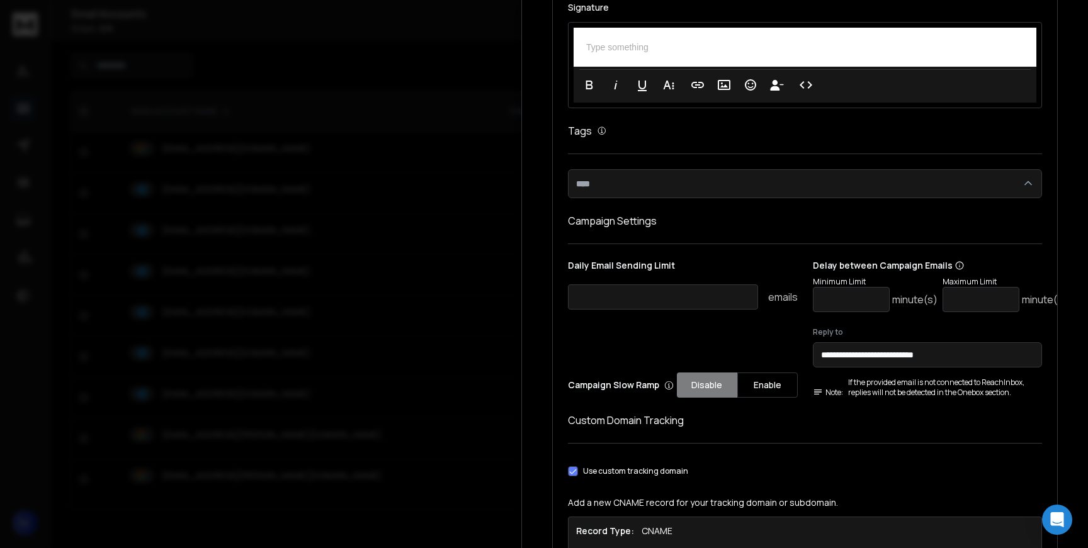
click at [847, 300] on input "*" at bounding box center [851, 299] width 77 height 25
click at [901, 337] on label "Reply to" at bounding box center [928, 332] width 230 height 10
drag, startPoint x: 953, startPoint y: 298, endPoint x: 915, endPoint y: 298, distance: 38.4
click at [926, 298] on div "Minimum Limit * minute(s) Maximum Limit * minute(s)" at bounding box center [940, 294] width 254 height 35
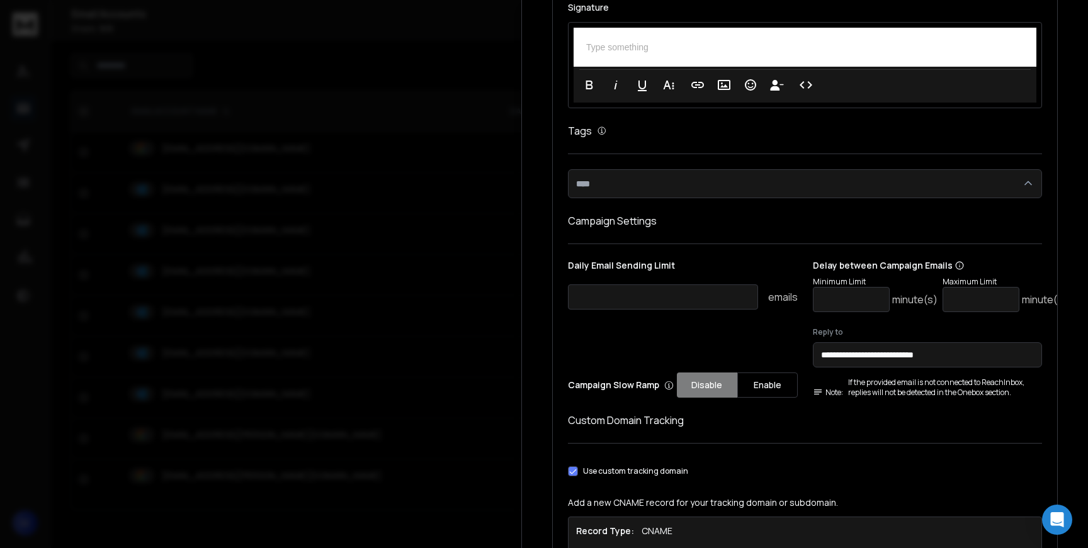
type input "**"
click at [869, 321] on div "**********" at bounding box center [805, 328] width 474 height 138
click at [777, 388] on button "Enable" at bounding box center [767, 385] width 60 height 25
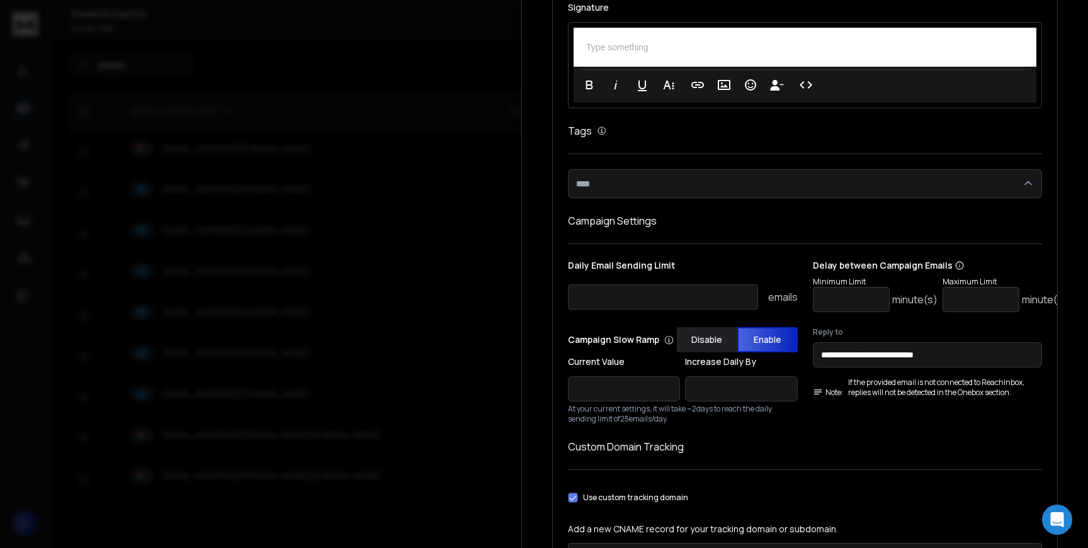
drag, startPoint x: 710, startPoint y: 390, endPoint x: 667, endPoint y: 390, distance: 42.8
click at [667, 390] on div "Current Value * Increase Daily By **" at bounding box center [683, 380] width 230 height 44
type input "*"
click at [835, 434] on form "**********" at bounding box center [805, 349] width 474 height 811
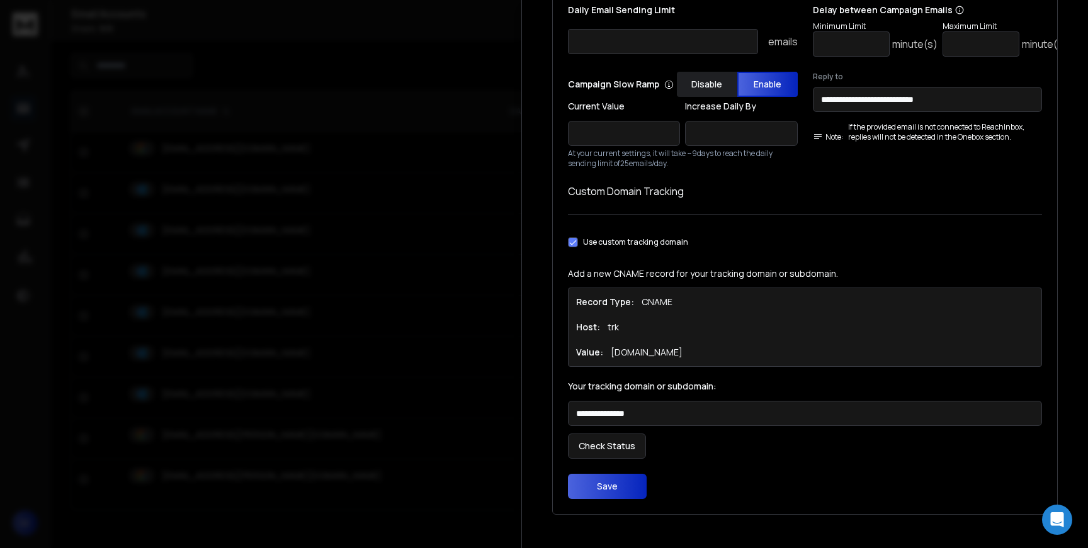
scroll to position [461, 0]
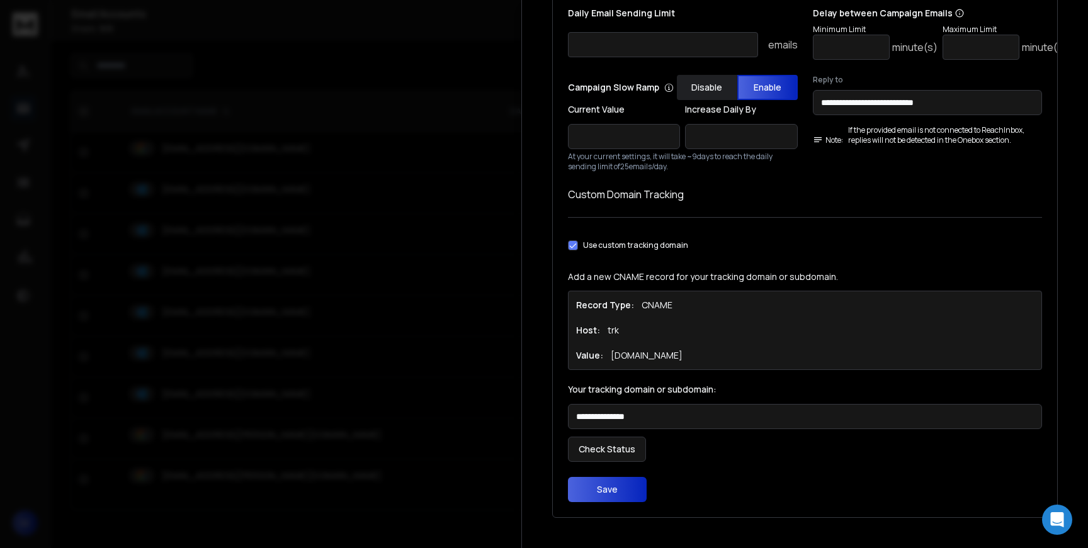
click at [610, 498] on button "Save" at bounding box center [607, 489] width 79 height 25
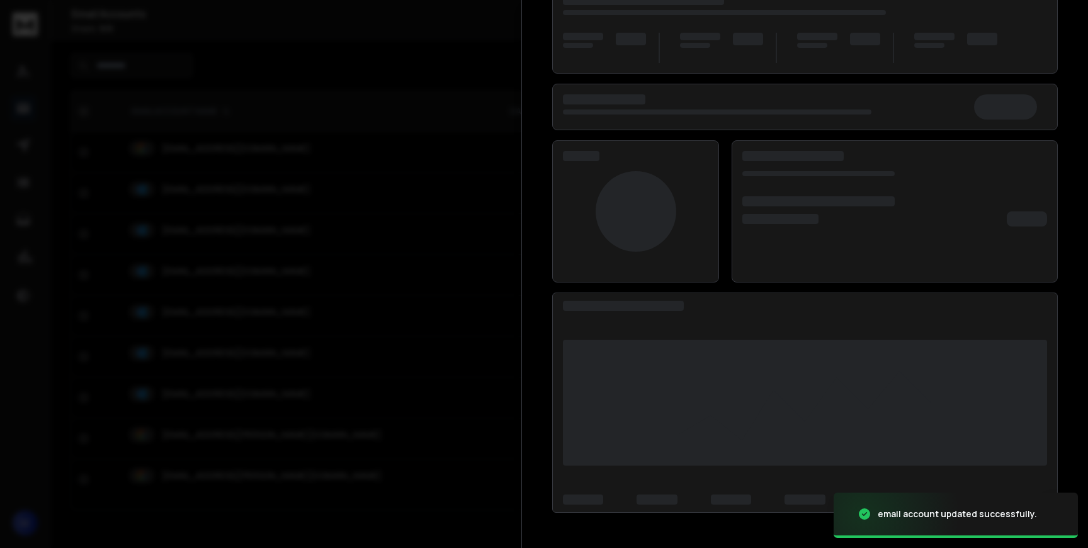
scroll to position [282, 0]
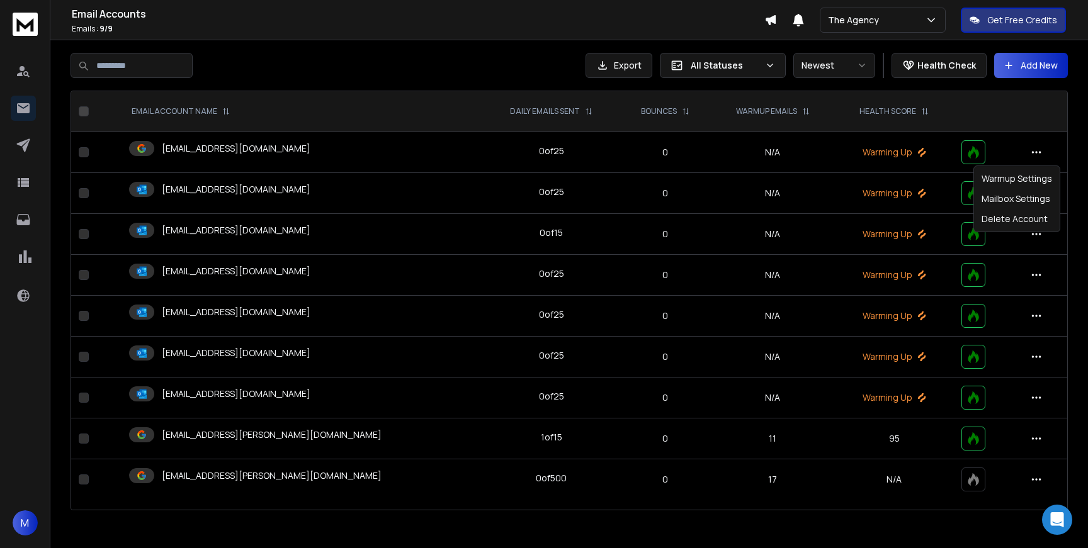
click at [1034, 154] on icon at bounding box center [1035, 152] width 11 height 11
click at [1025, 196] on div "Mailbox Settings" at bounding box center [1016, 199] width 81 height 20
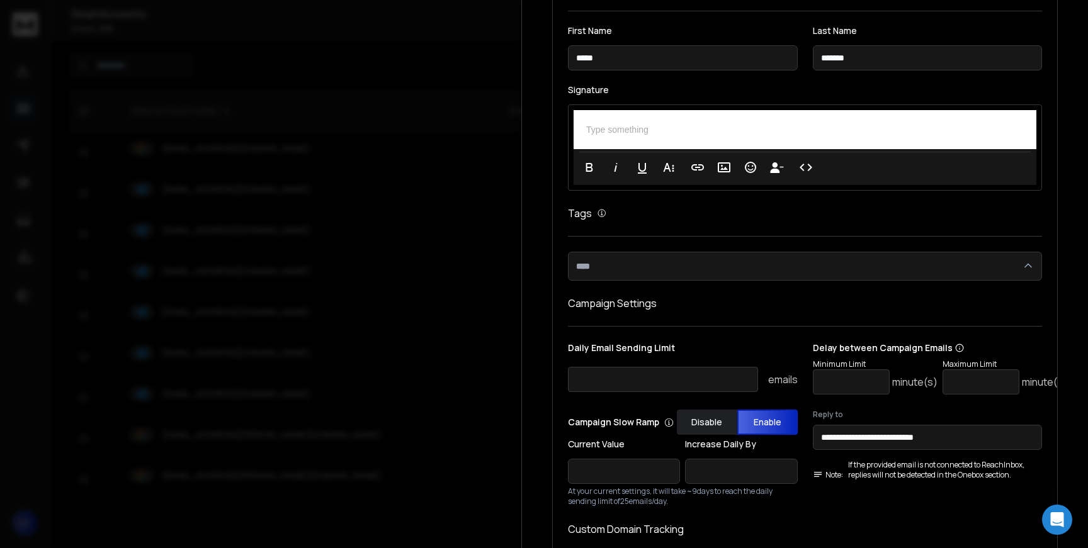
scroll to position [132, 0]
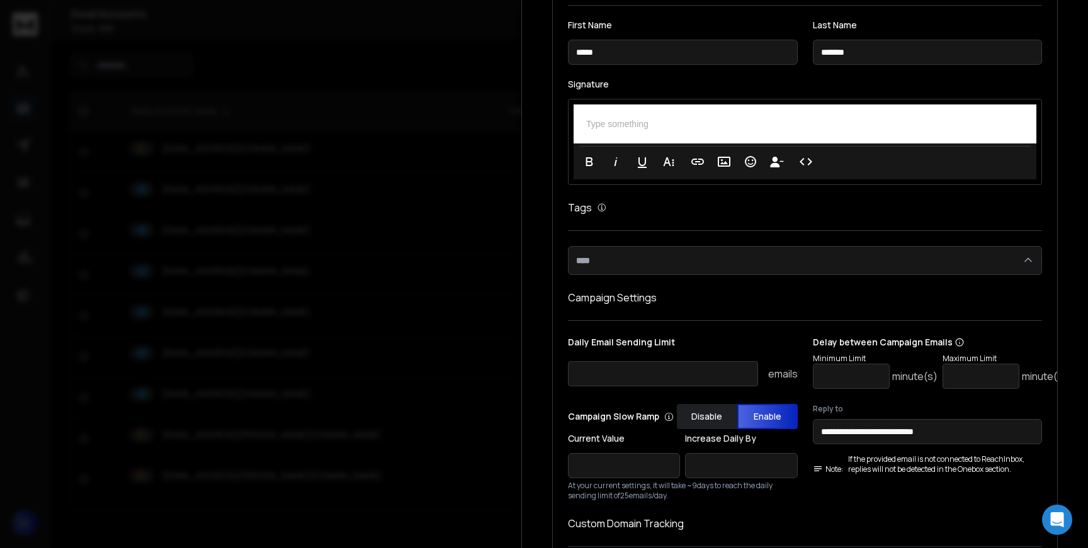
click at [823, 372] on input "**" at bounding box center [851, 376] width 77 height 25
type input "*"
click at [972, 374] on input "**" at bounding box center [980, 376] width 77 height 25
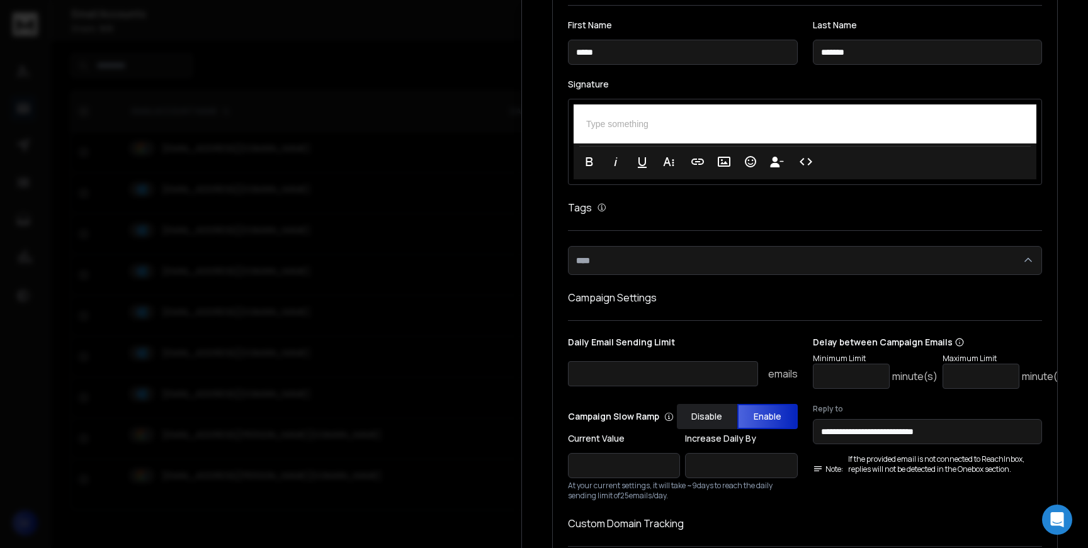
click at [972, 374] on input "**" at bounding box center [980, 376] width 77 height 25
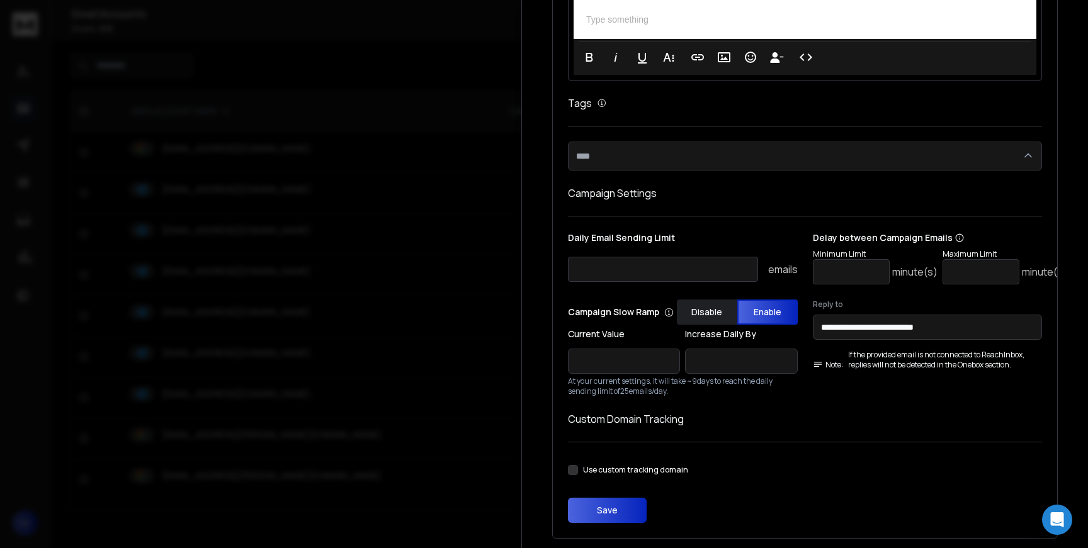
scroll to position [244, 0]
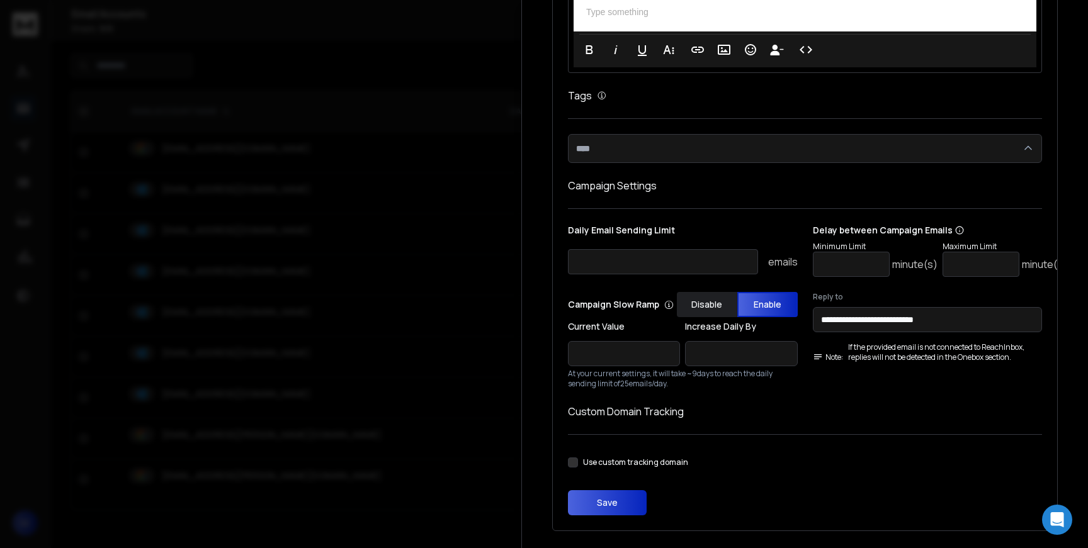
type input "**"
click at [579, 498] on button "Save" at bounding box center [607, 502] width 79 height 25
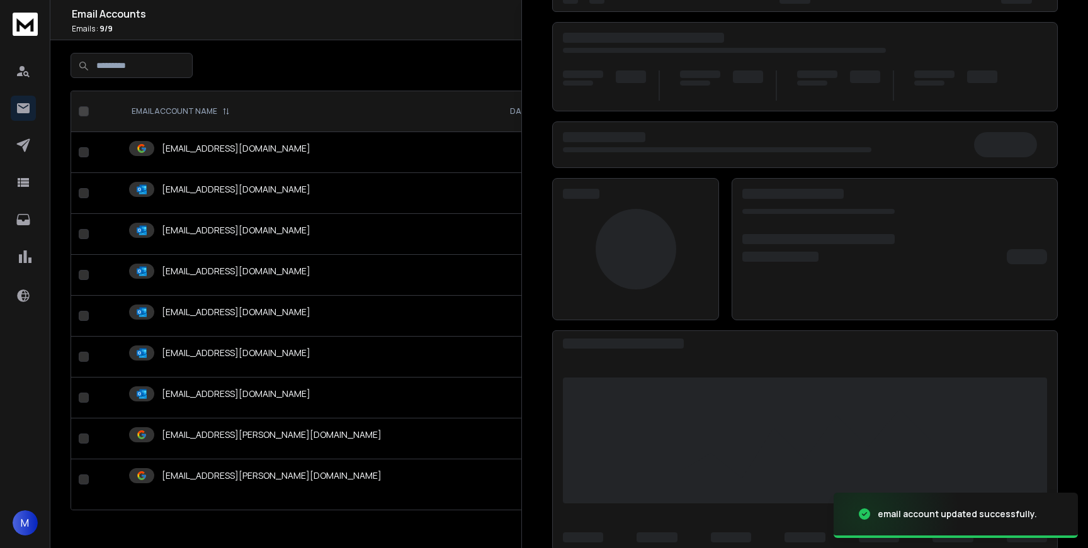
scroll to position [0, 0]
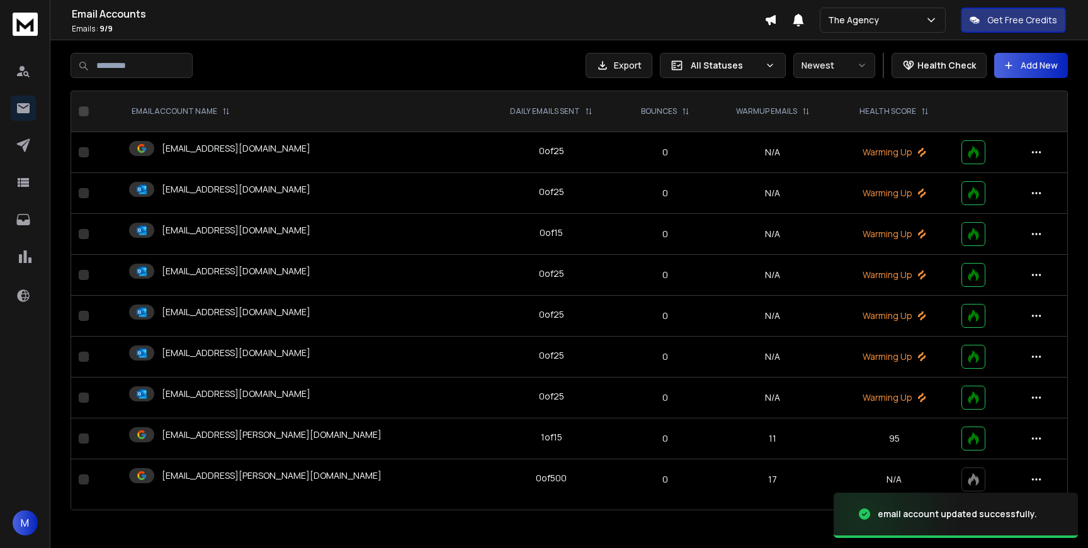
click at [1037, 189] on button at bounding box center [1036, 193] width 47 height 21
click at [1024, 233] on div "Mailbox Settings" at bounding box center [1016, 240] width 81 height 20
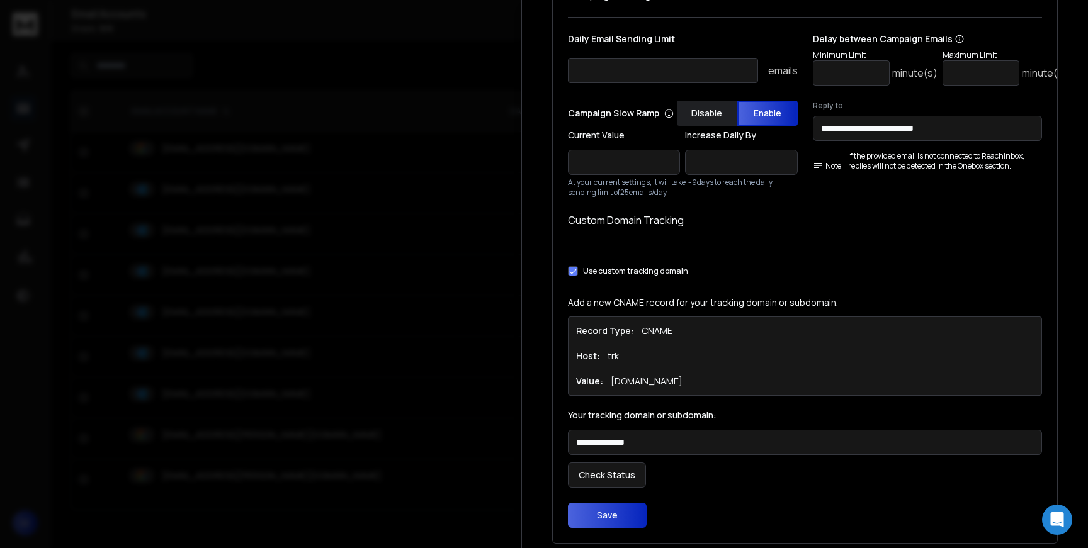
scroll to position [476, 0]
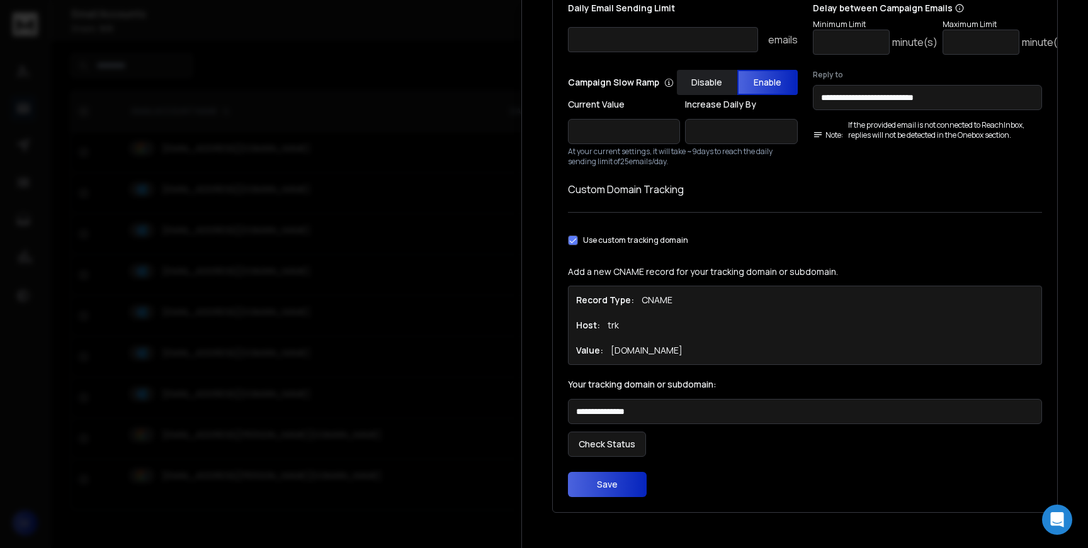
click at [602, 476] on button "Save" at bounding box center [607, 484] width 79 height 25
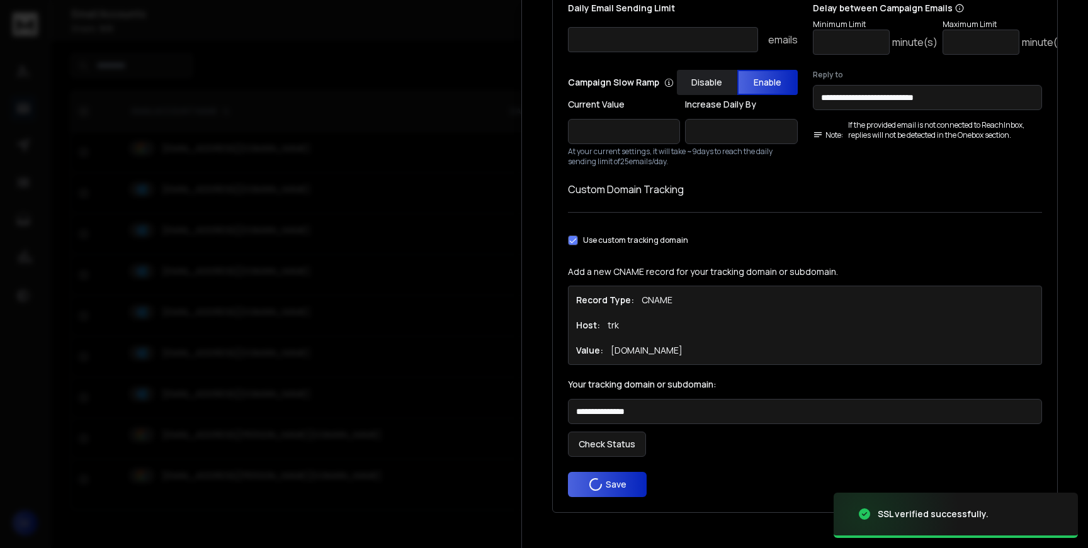
click at [478, 440] on div at bounding box center [544, 274] width 1088 height 548
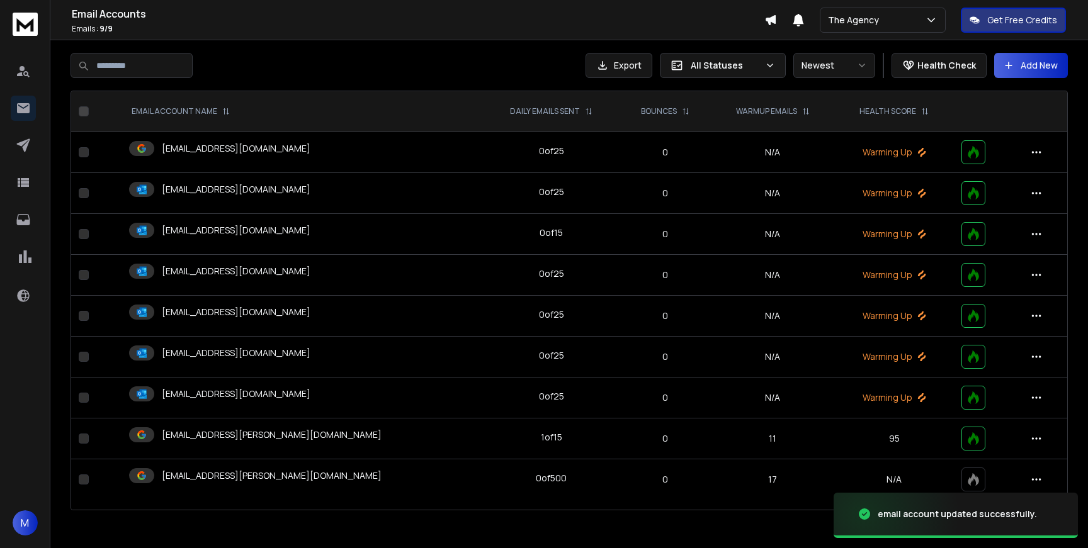
click at [1037, 236] on icon at bounding box center [1035, 233] width 11 height 11
click at [1015, 285] on div "Mailbox Settings" at bounding box center [1016, 281] width 81 height 20
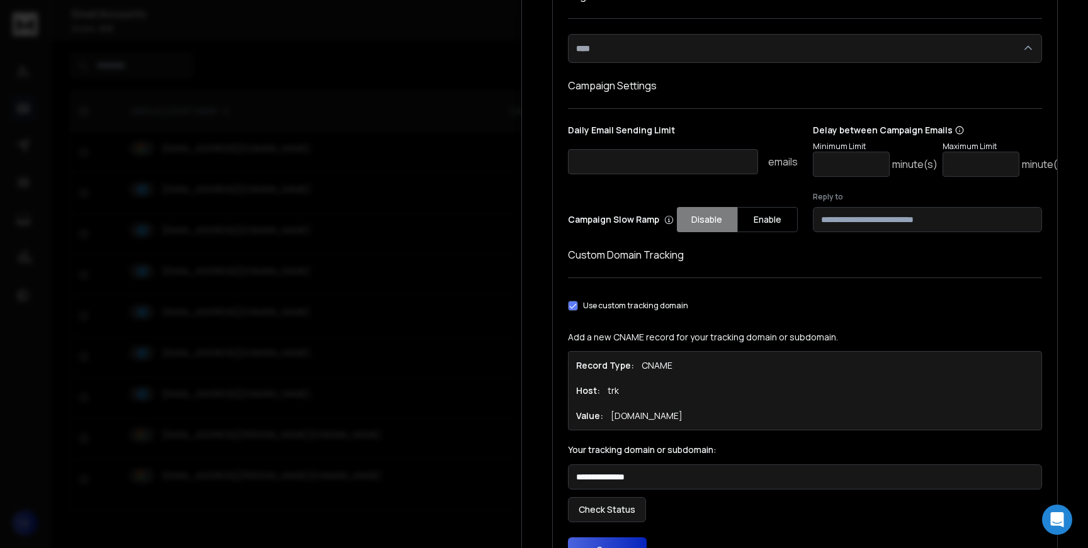
scroll to position [329, 0]
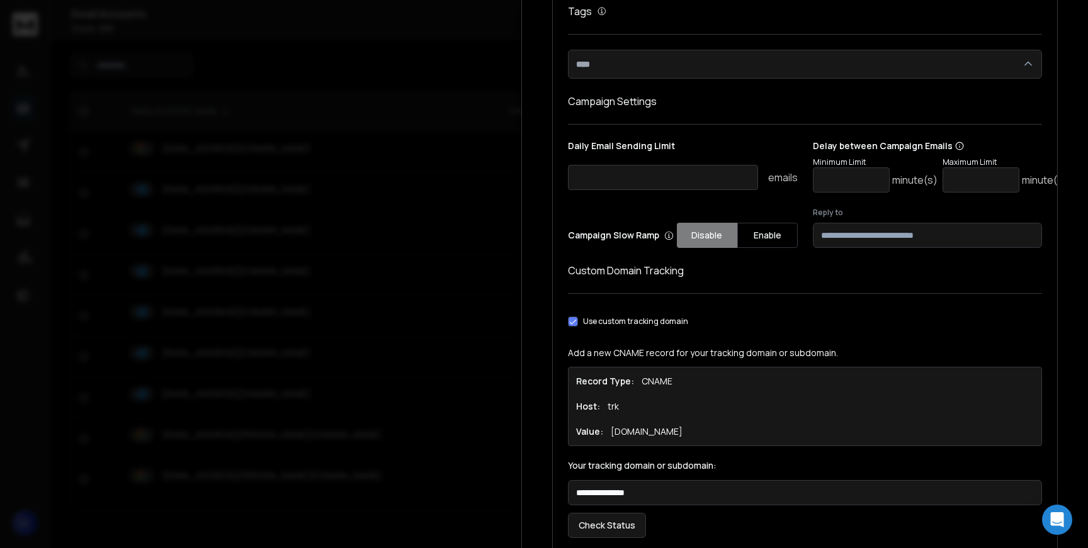
click at [836, 172] on input "**" at bounding box center [851, 179] width 77 height 25
type input "*"
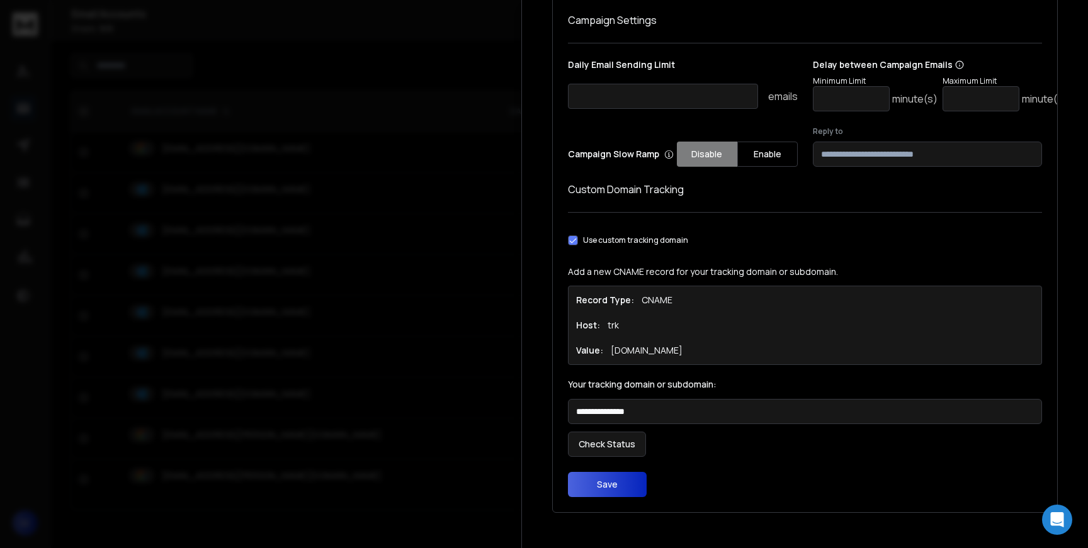
scroll to position [405, 0]
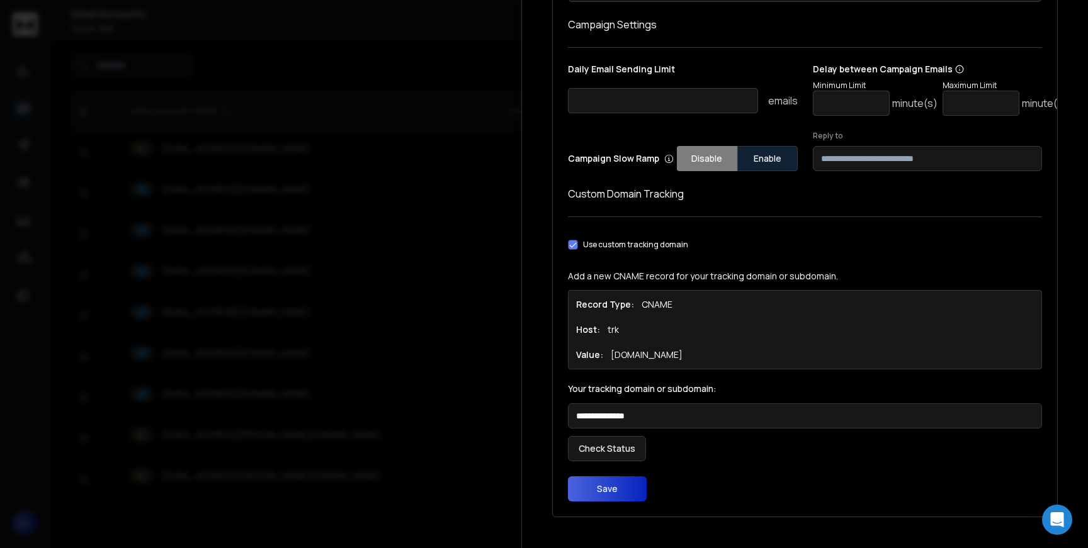
type input "**"
click at [753, 162] on button "Enable" at bounding box center [767, 158] width 60 height 25
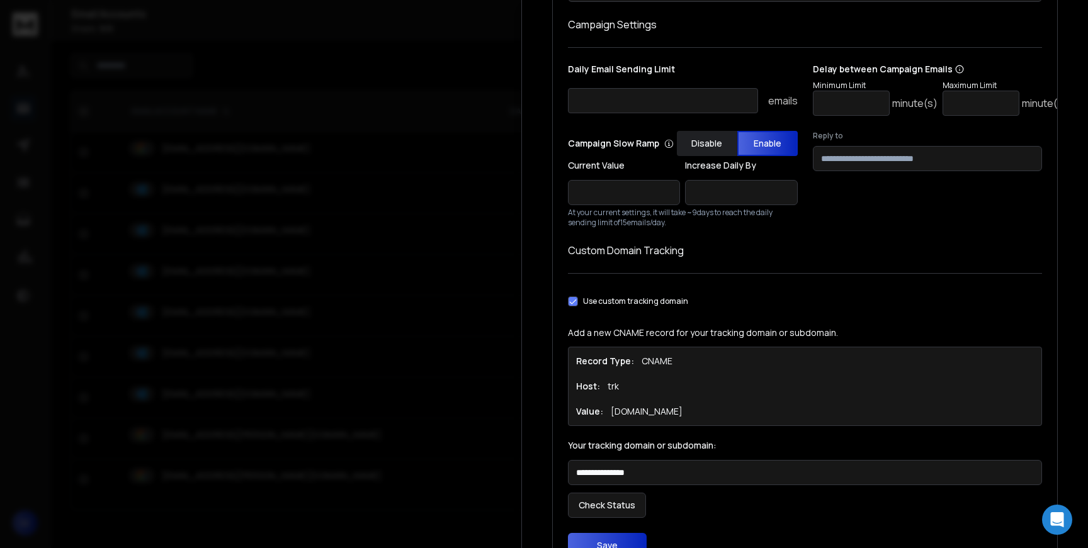
drag, startPoint x: 733, startPoint y: 190, endPoint x: 659, endPoint y: 190, distance: 73.6
click at [660, 190] on div "Current Value * Increase Daily By *" at bounding box center [683, 183] width 230 height 44
type input "*"
click at [745, 253] on h1 "Custom Domain Tracking" at bounding box center [805, 250] width 474 height 15
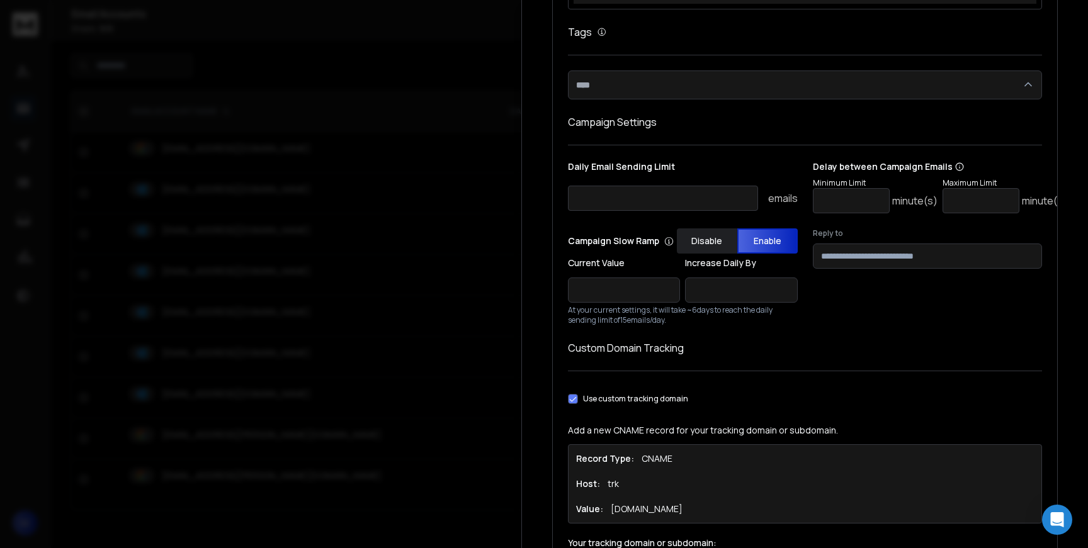
scroll to position [310, 0]
click at [667, 186] on input "**" at bounding box center [663, 196] width 190 height 25
click at [625, 198] on input "**" at bounding box center [663, 196] width 190 height 25
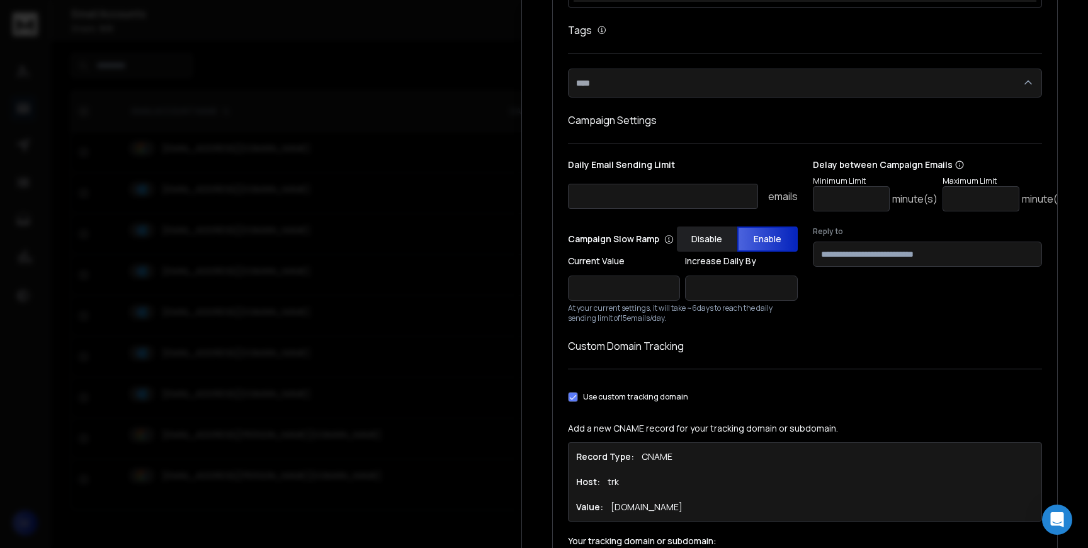
type input "*"
type input "**"
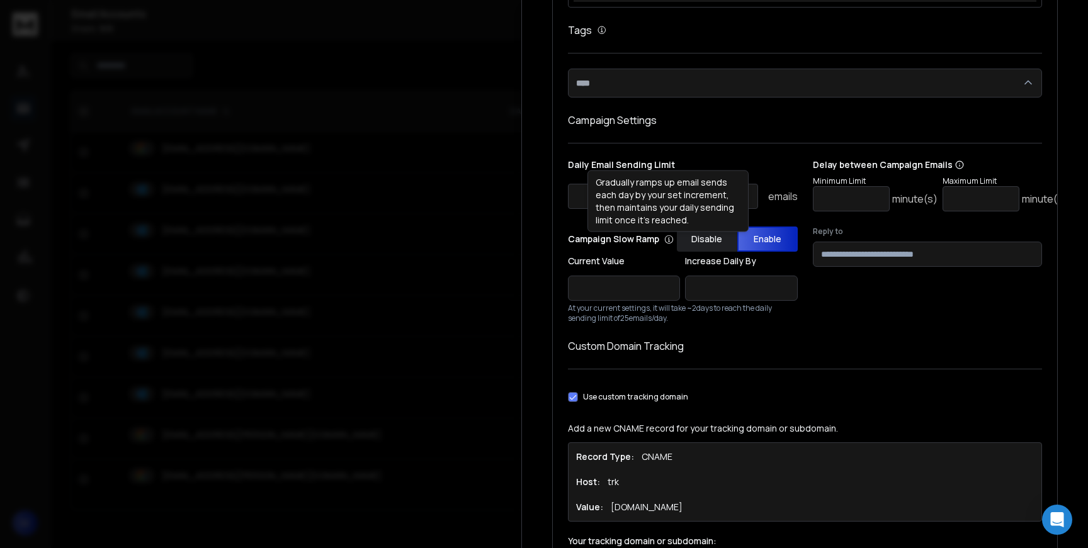
type input "**"
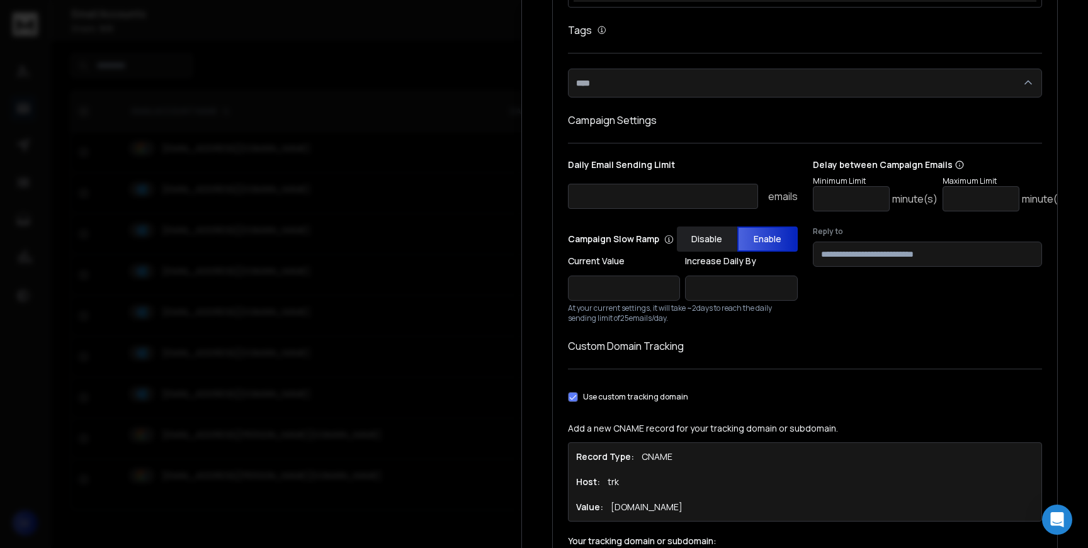
click at [850, 334] on form "First Name ***** Last Name ******* Signature Type something Clear Formatting Fo…" at bounding box center [805, 248] width 474 height 811
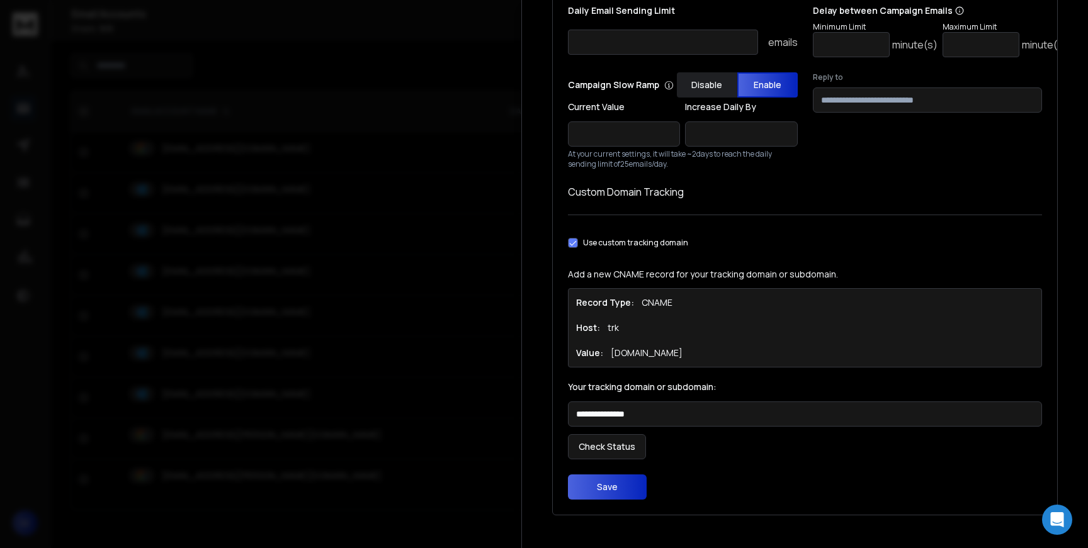
scroll to position [476, 0]
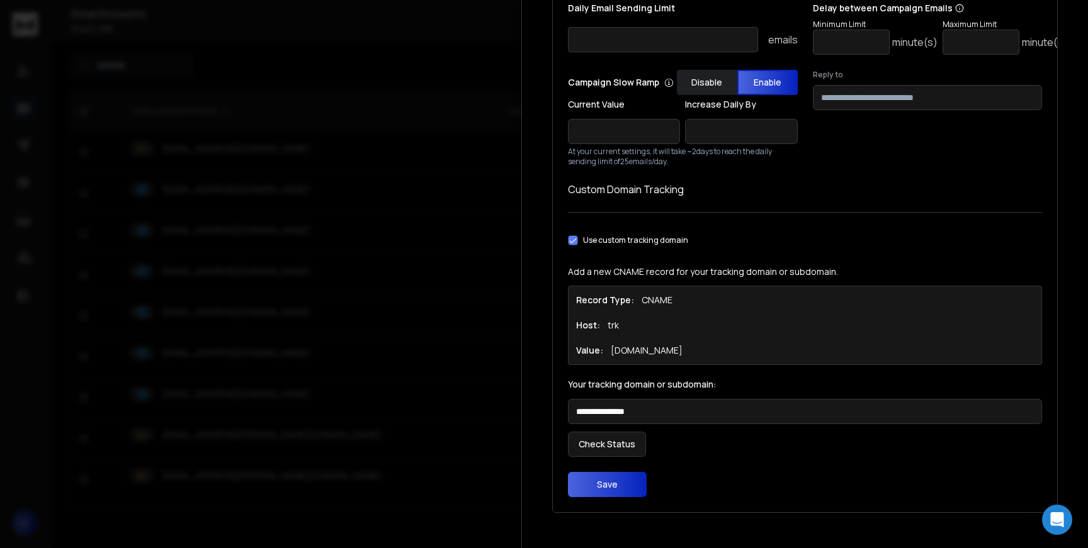
click at [634, 473] on button "Save" at bounding box center [607, 484] width 79 height 25
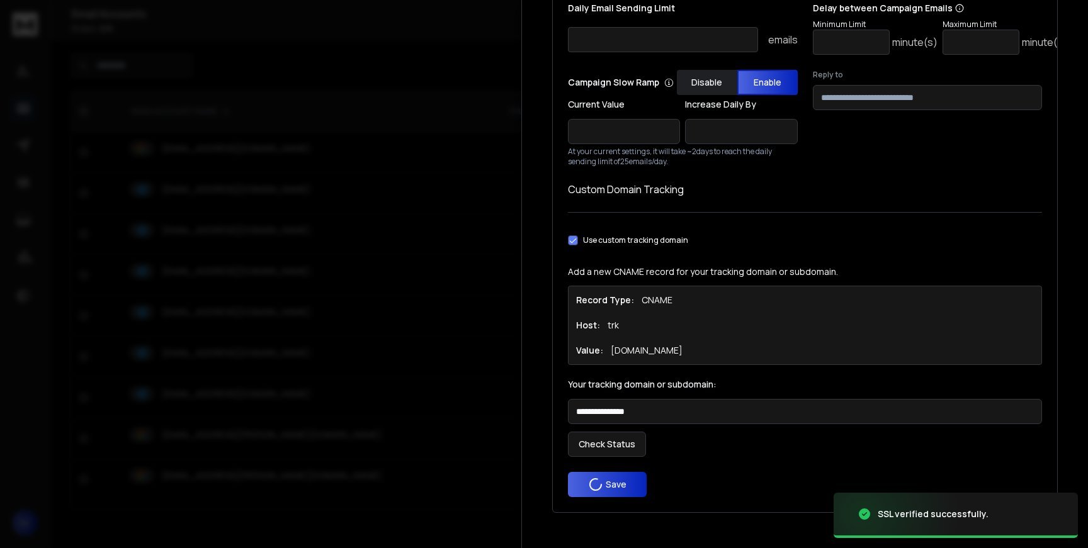
scroll to position [282, 0]
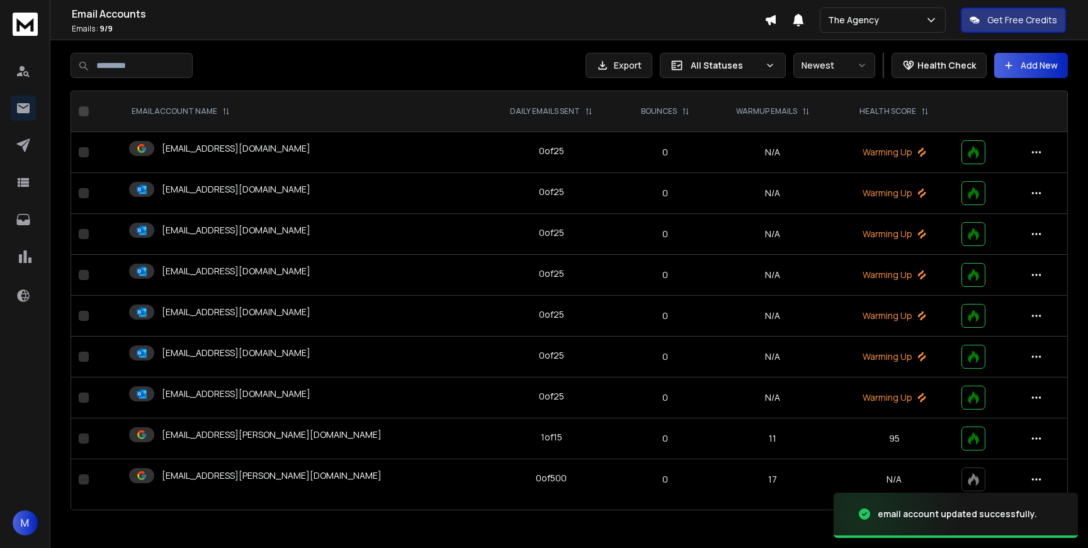
click at [1040, 270] on button at bounding box center [1036, 274] width 47 height 21
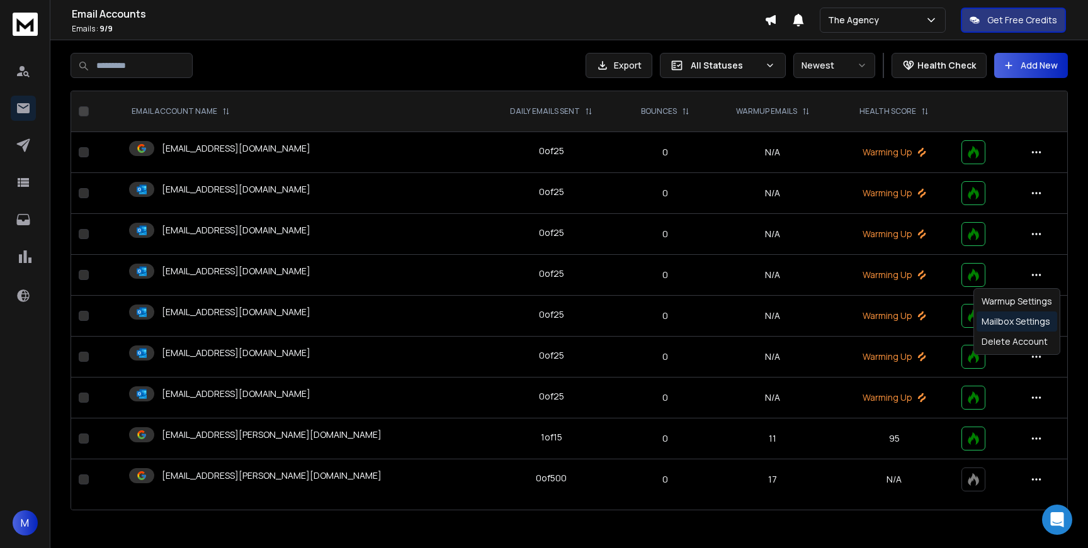
click at [1023, 319] on div "Mailbox Settings" at bounding box center [1016, 322] width 81 height 20
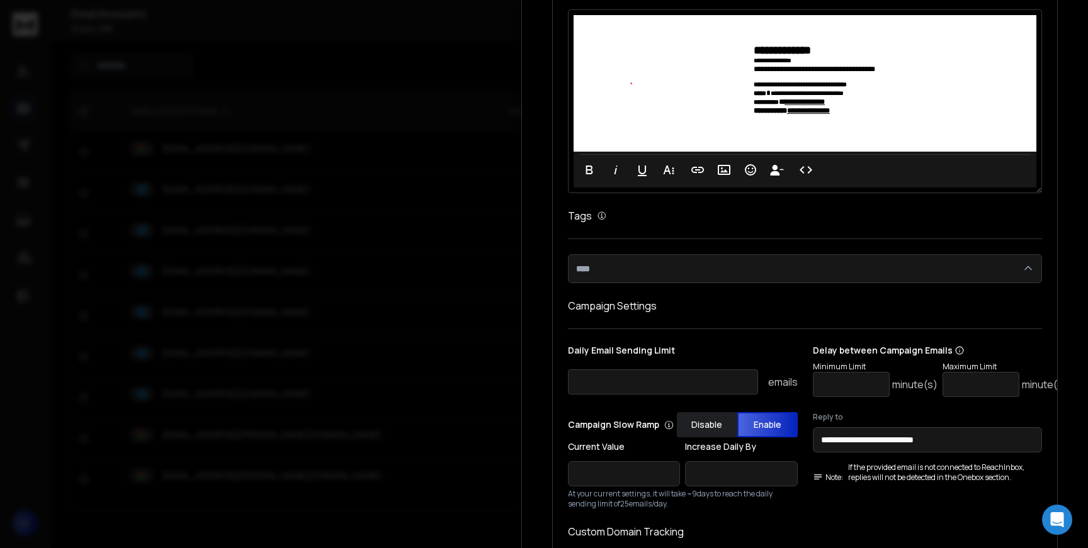
scroll to position [372, 0]
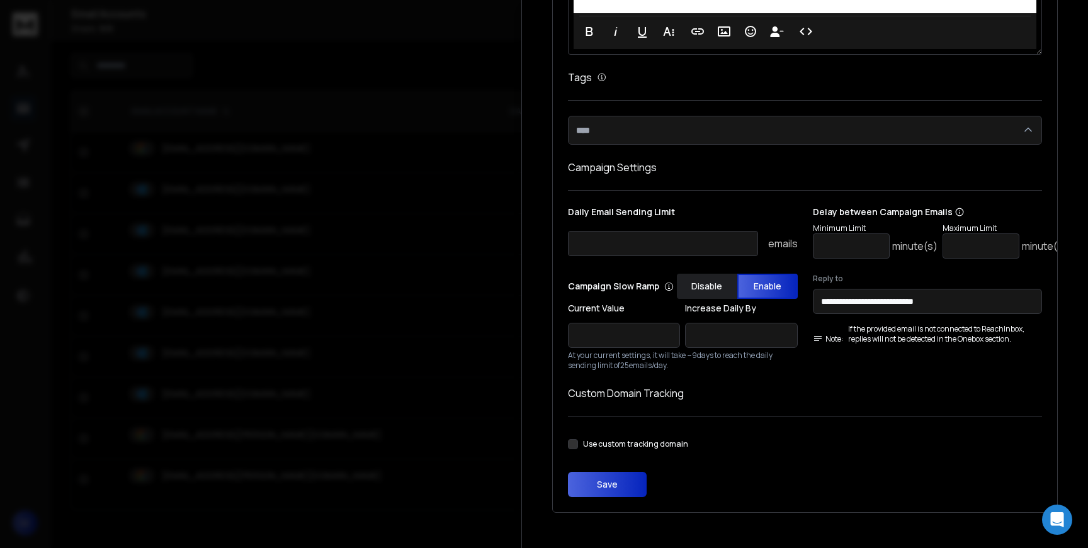
drag, startPoint x: 859, startPoint y: 238, endPoint x: 787, endPoint y: 237, distance: 71.8
click at [787, 237] on div "**********" at bounding box center [805, 288] width 474 height 165
click at [638, 439] on label "Use custom tracking domain" at bounding box center [635, 444] width 105 height 10
click at [577, 439] on button "Reply to" at bounding box center [573, 444] width 10 height 10
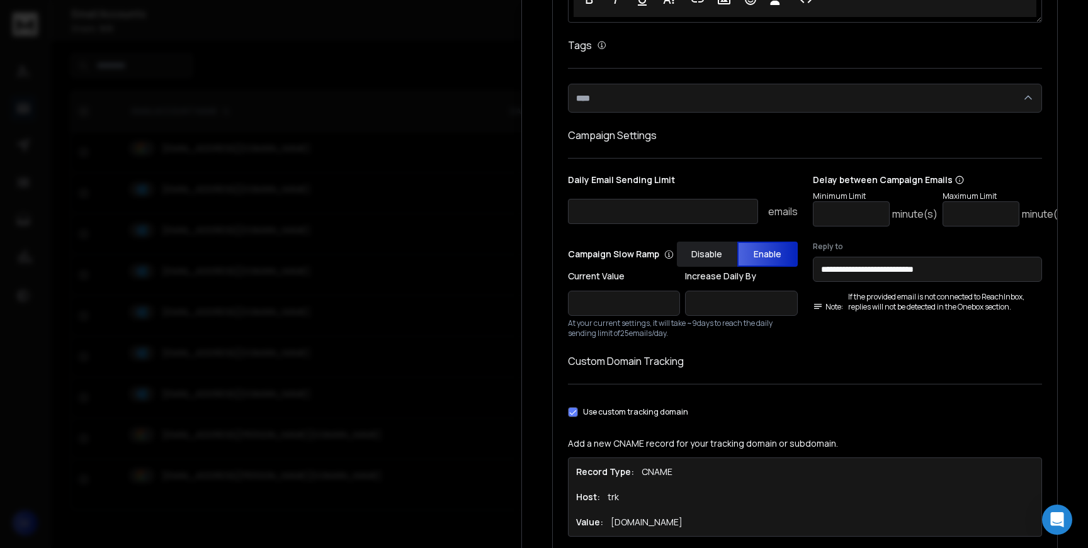
scroll to position [393, 0]
drag, startPoint x: 865, startPoint y: 211, endPoint x: 753, endPoint y: 211, distance: 112.0
click at [753, 211] on div "**********" at bounding box center [805, 255] width 474 height 165
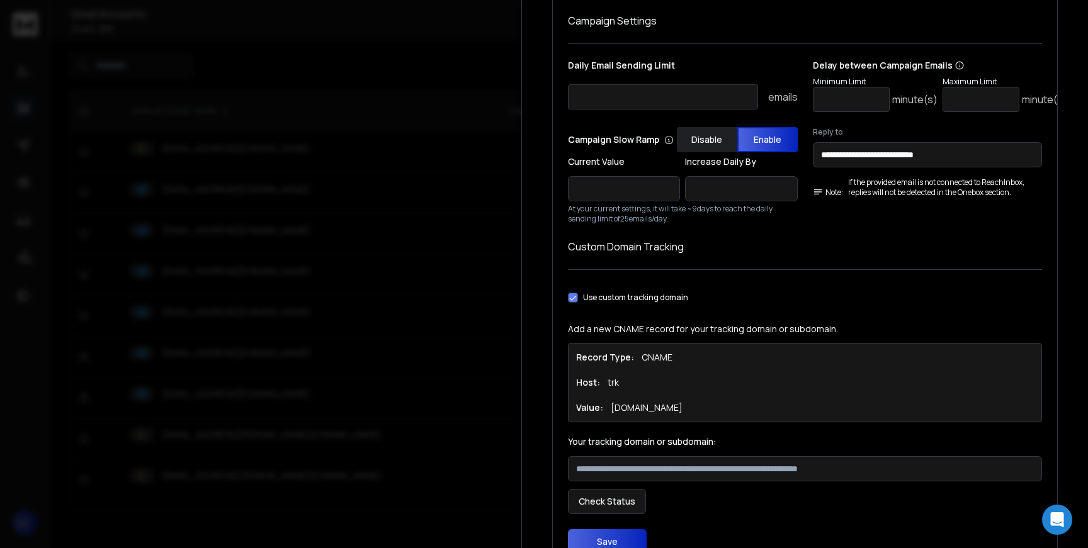
scroll to position [576, 0]
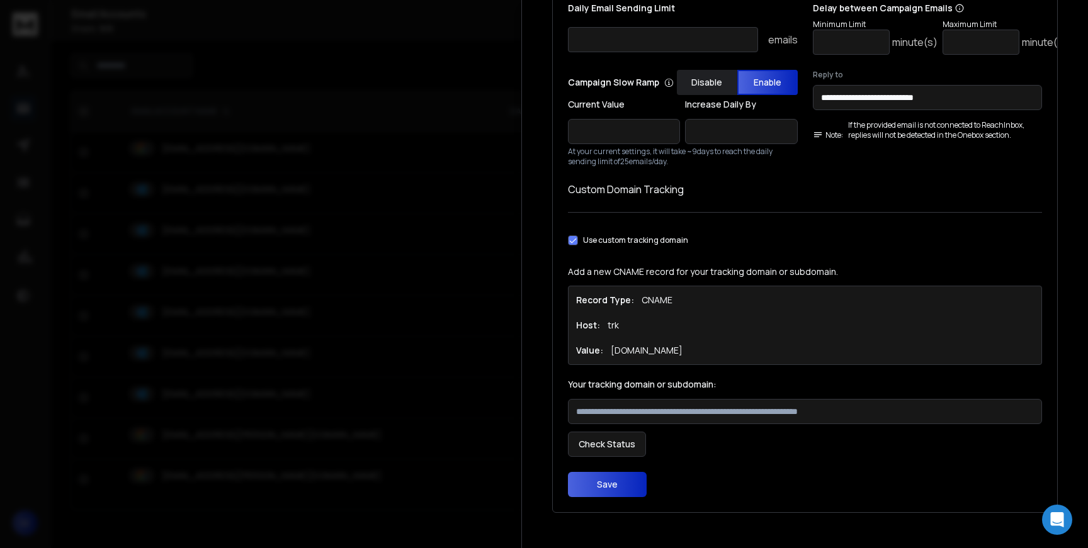
click at [634, 472] on button "Save" at bounding box center [607, 484] width 79 height 25
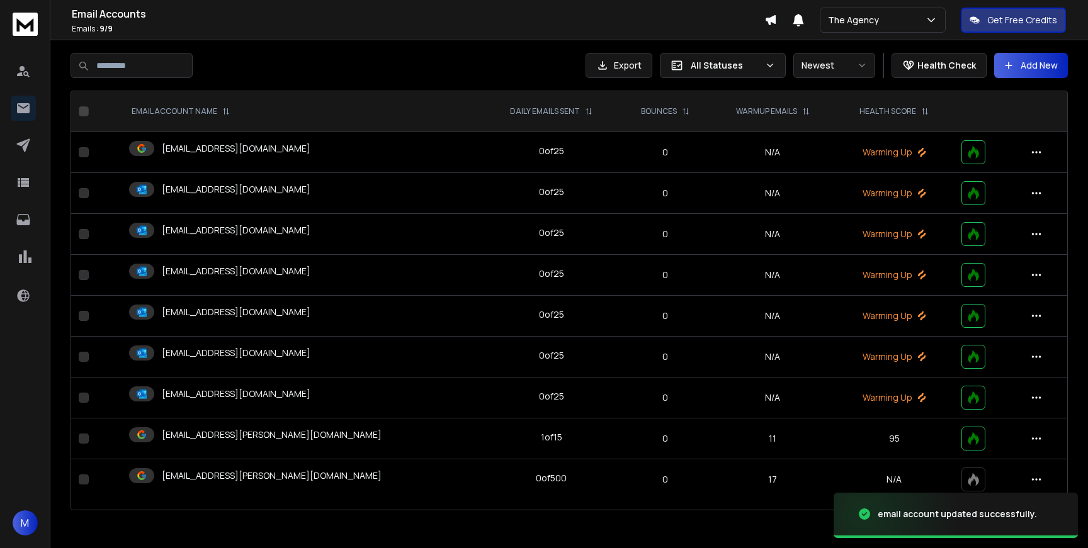
click at [1032, 317] on icon at bounding box center [1035, 315] width 11 height 11
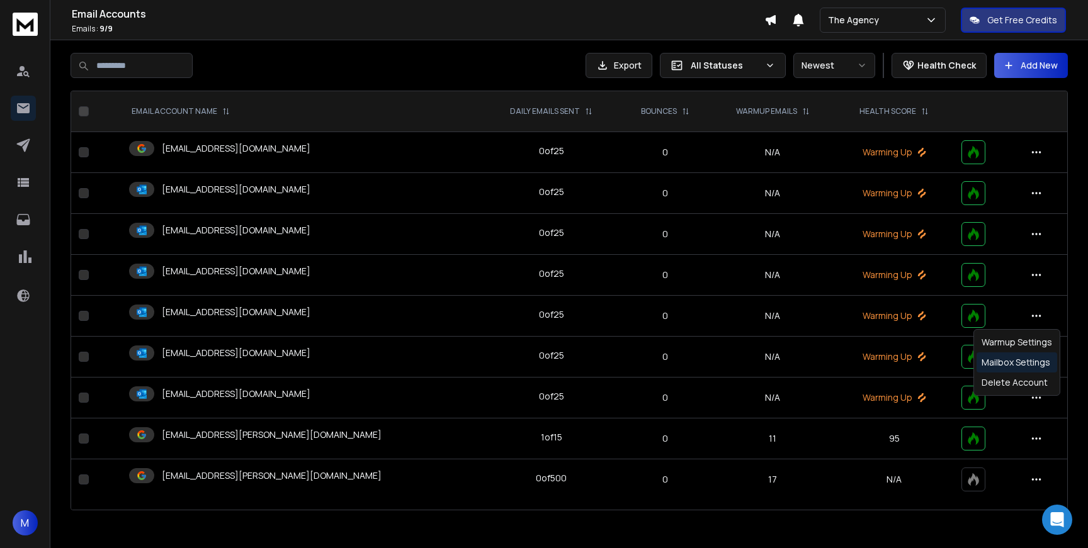
click at [1028, 358] on div "Mailbox Settings" at bounding box center [1016, 362] width 81 height 20
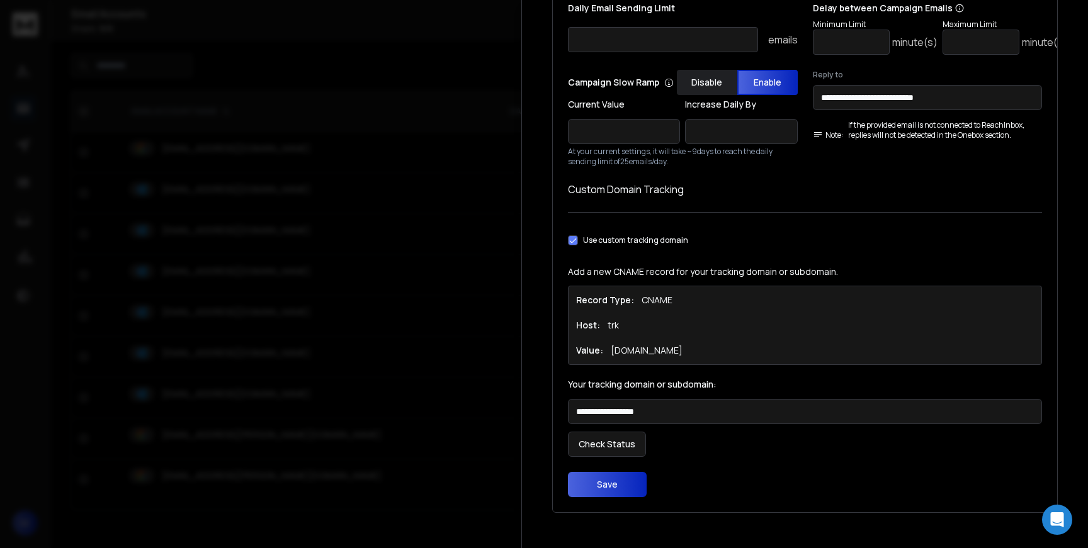
scroll to position [476, 0]
click at [636, 479] on button "Save" at bounding box center [607, 484] width 79 height 25
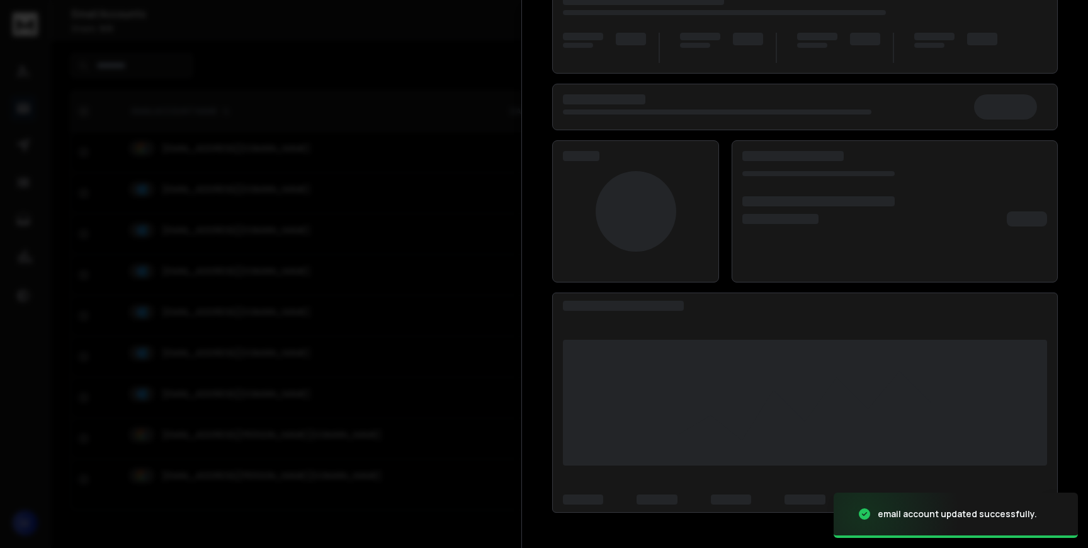
scroll to position [282, 0]
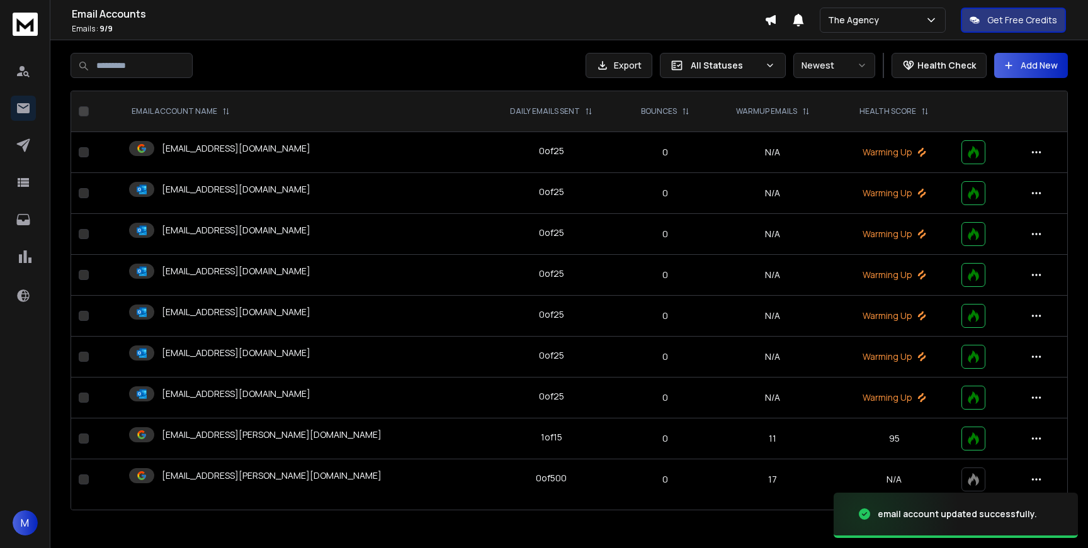
click at [1030, 150] on icon at bounding box center [1035, 152] width 11 height 11
click at [1022, 194] on div "Mailbox Settings" at bounding box center [1016, 199] width 81 height 20
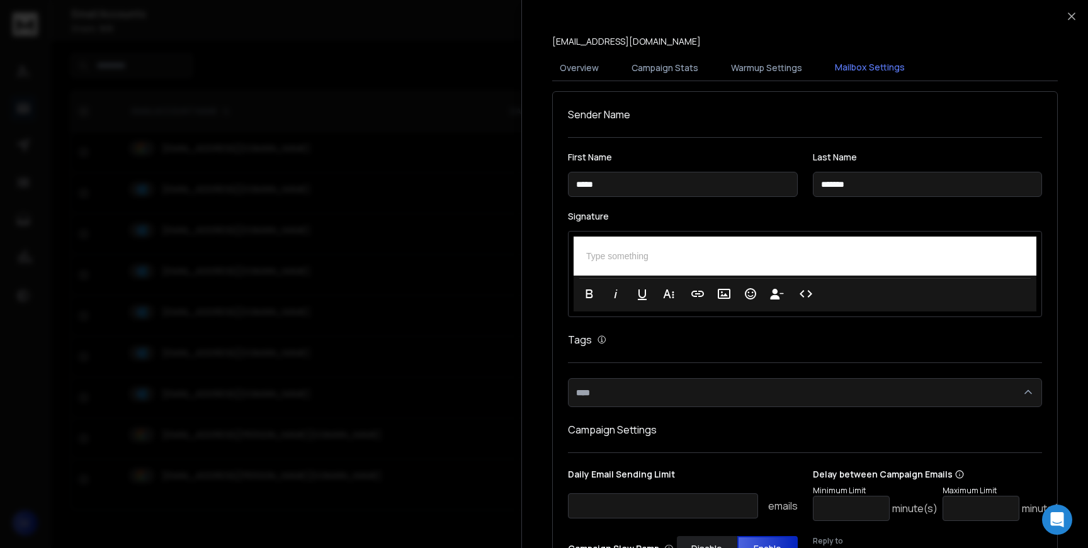
scroll to position [272, 0]
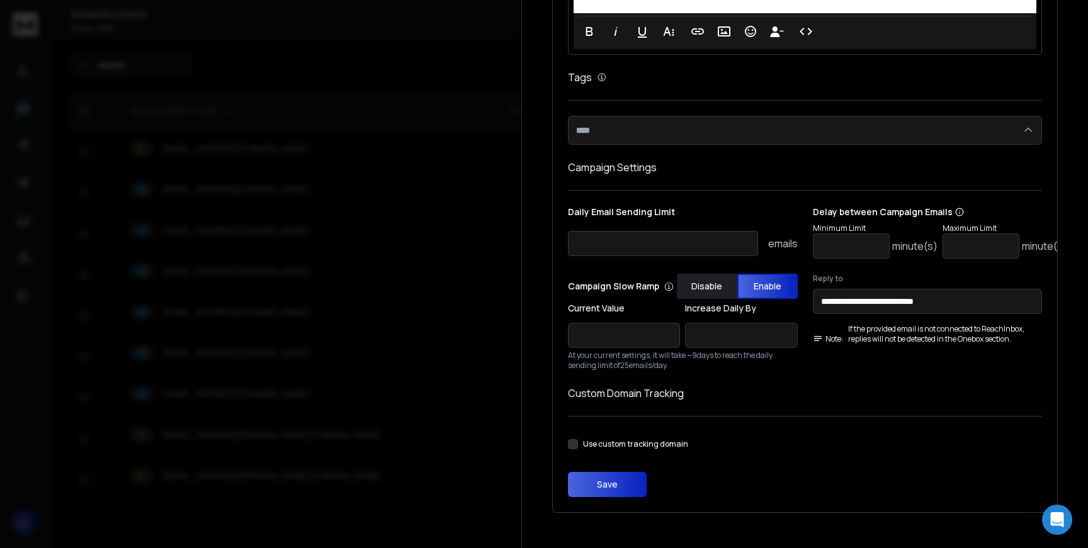
click at [573, 439] on button "Reply to" at bounding box center [573, 444] width 10 height 10
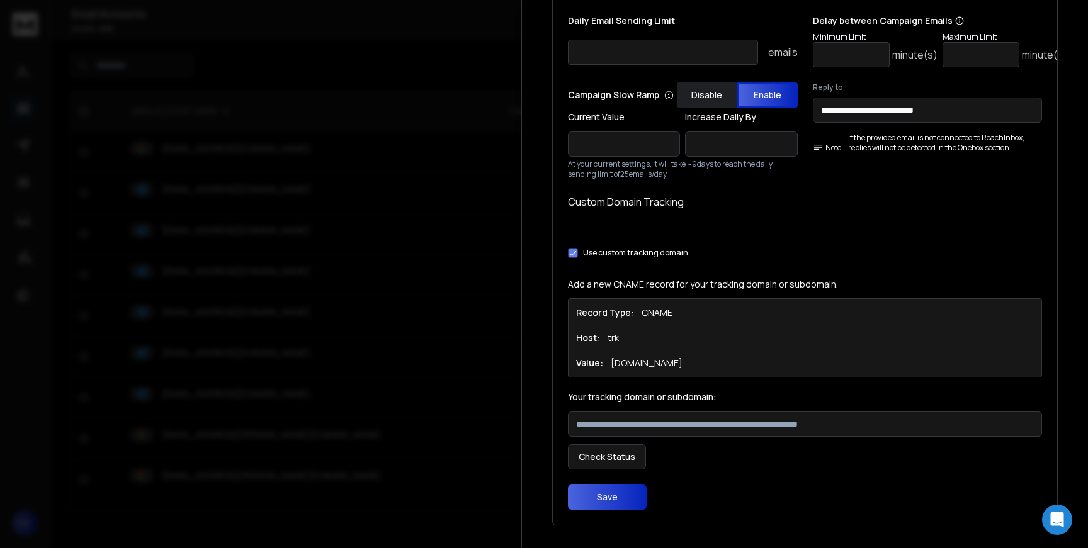
scroll to position [476, 0]
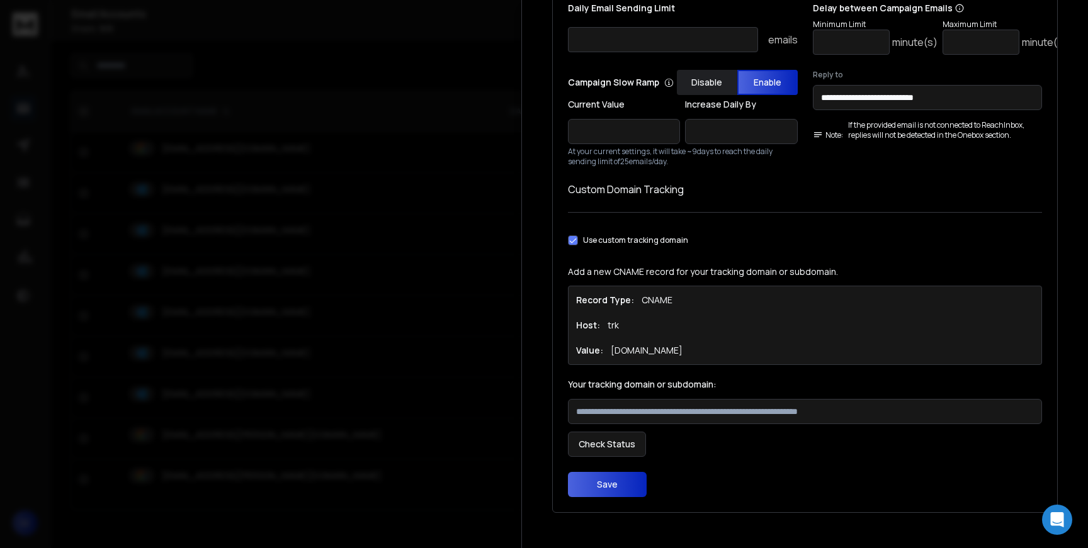
click at [609, 480] on button "Save" at bounding box center [607, 484] width 79 height 25
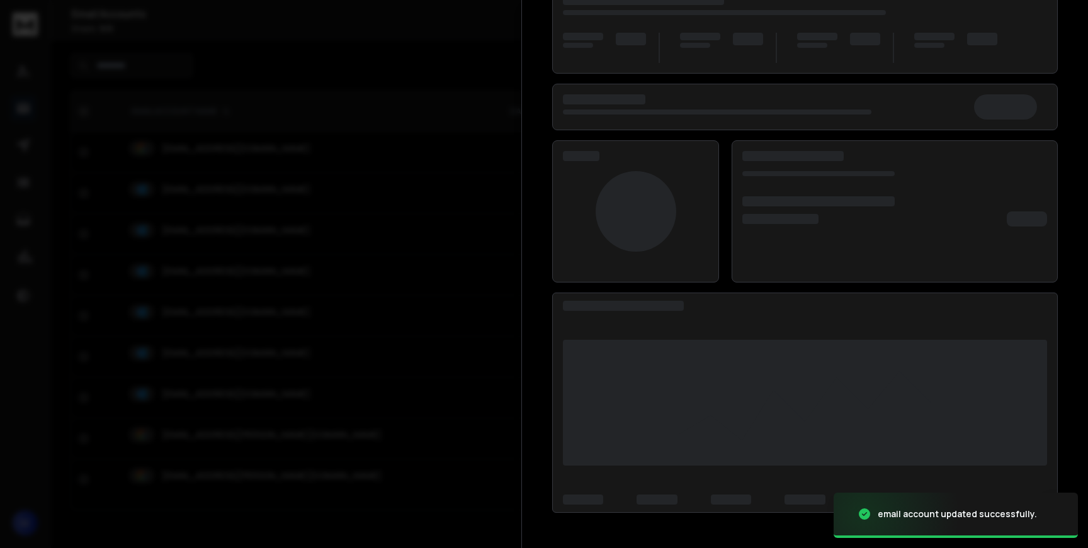
scroll to position [0, 0]
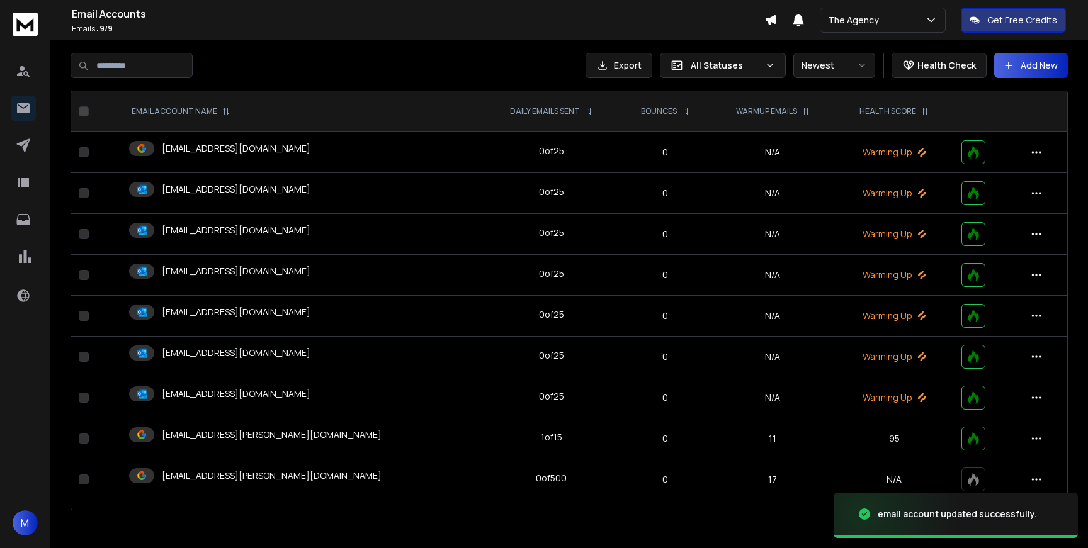
click at [1034, 191] on icon at bounding box center [1035, 193] width 11 height 11
click at [1021, 234] on div "Mailbox Settings" at bounding box center [1016, 240] width 81 height 20
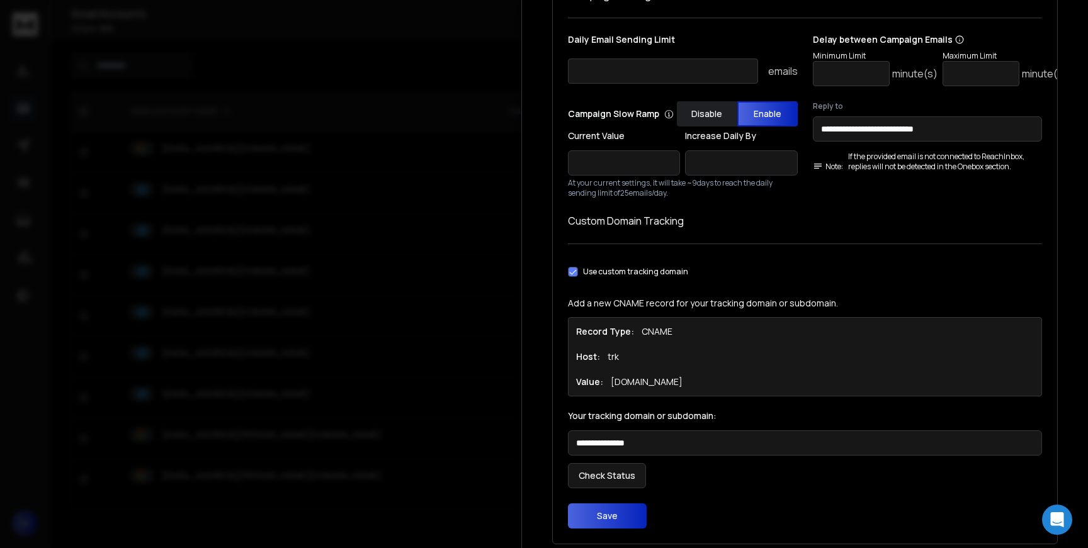
scroll to position [476, 0]
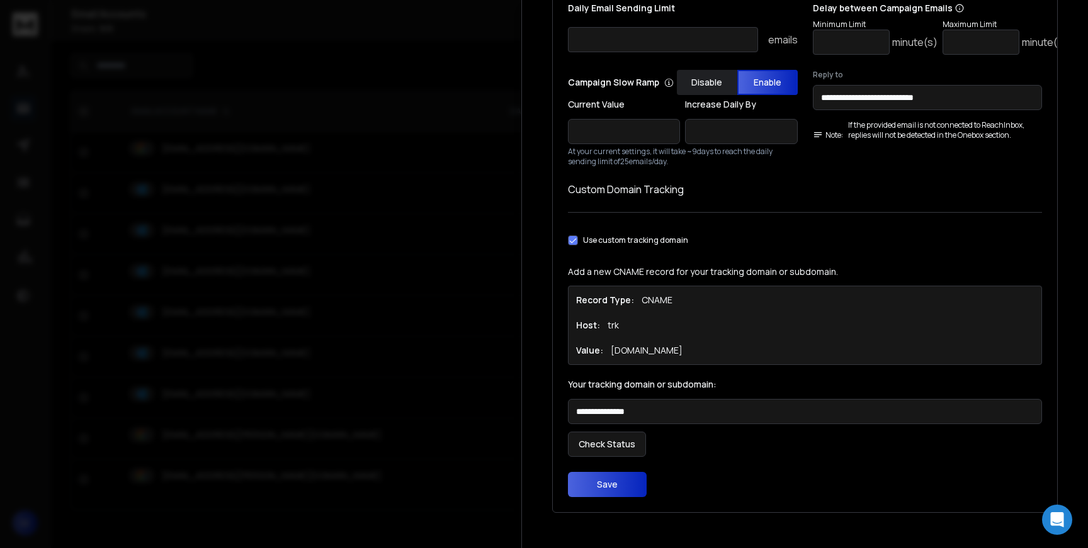
click at [619, 479] on button "Save" at bounding box center [607, 484] width 79 height 25
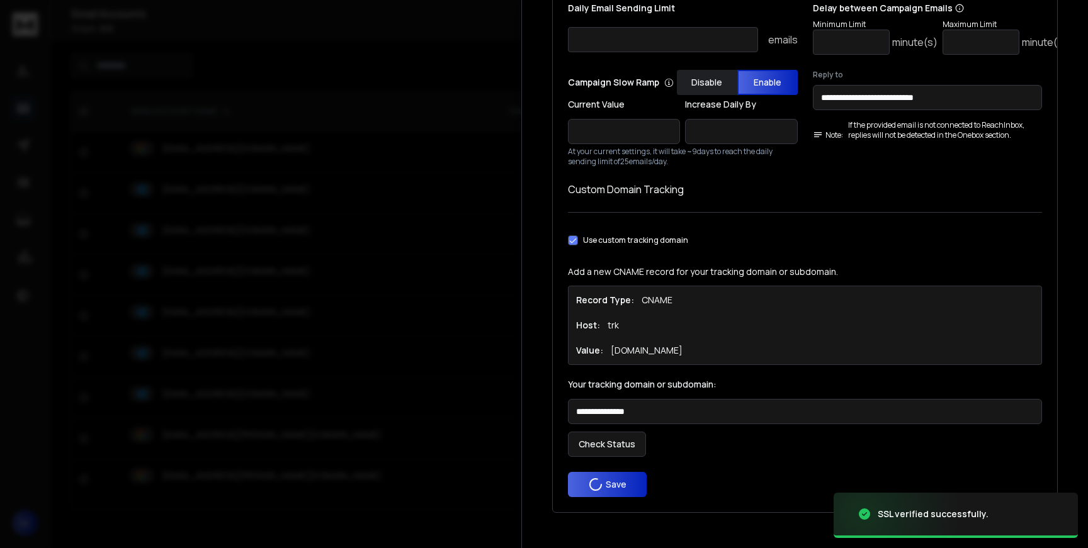
click at [470, 310] on div at bounding box center [544, 274] width 1088 height 548
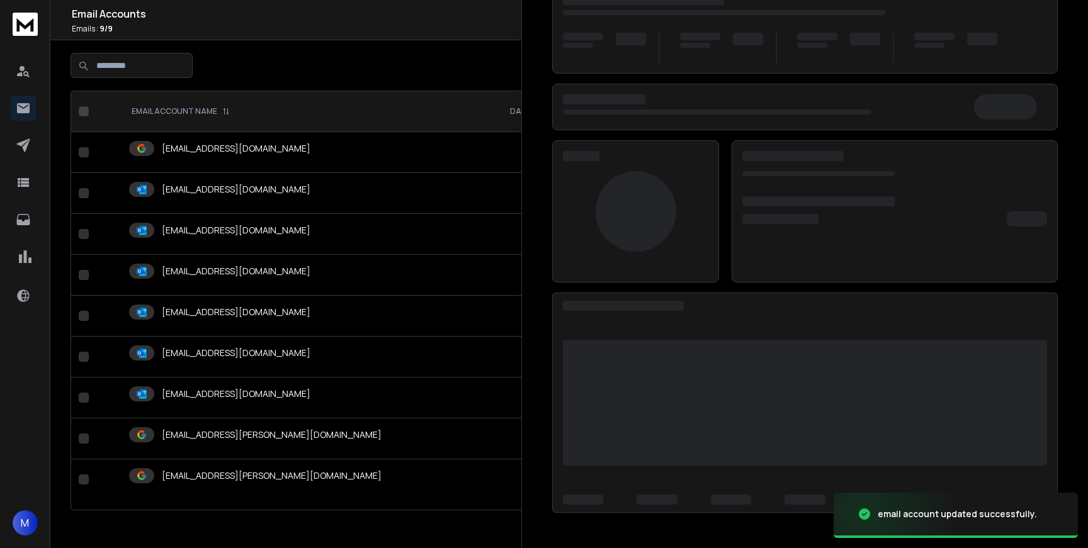
scroll to position [0, 0]
